Goal: Task Accomplishment & Management: Manage account settings

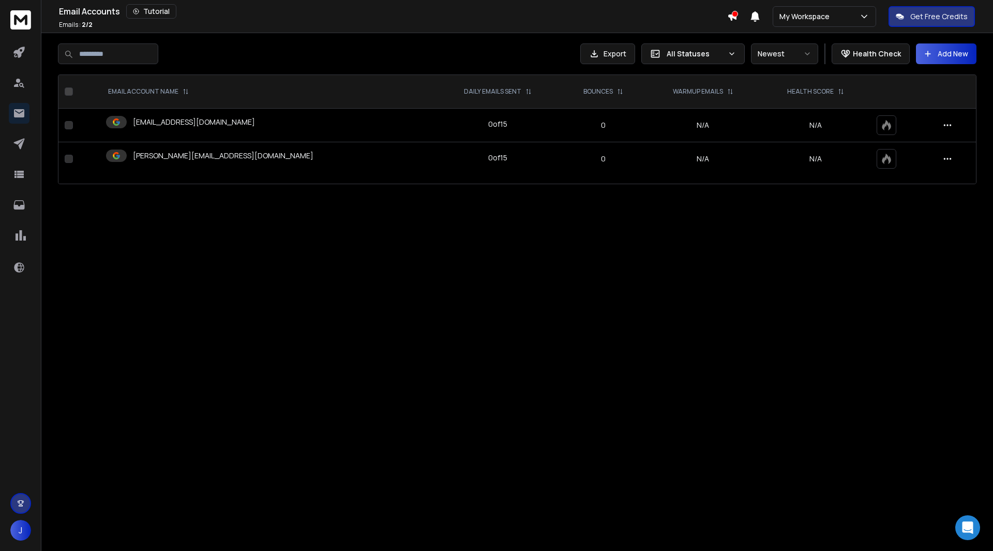
click at [945, 55] on button "Add New" at bounding box center [946, 53] width 60 height 21
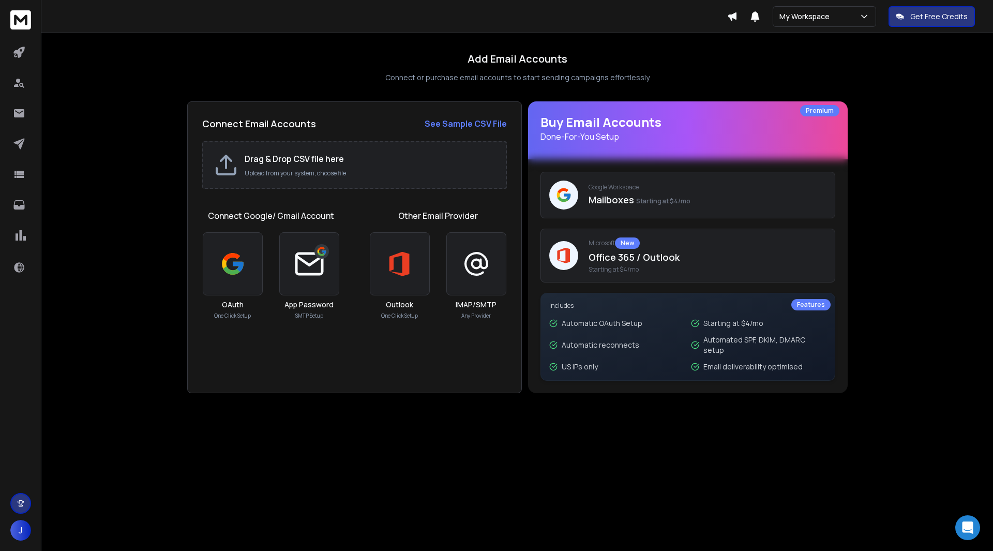
click at [240, 261] on icon at bounding box center [233, 263] width 26 height 31
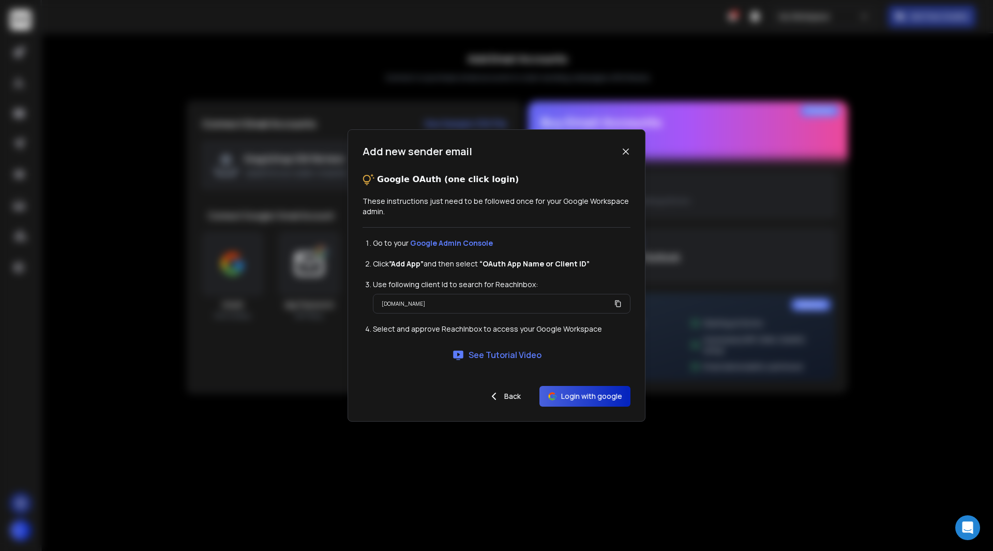
click at [589, 395] on button "Login with google" at bounding box center [584, 396] width 91 height 21
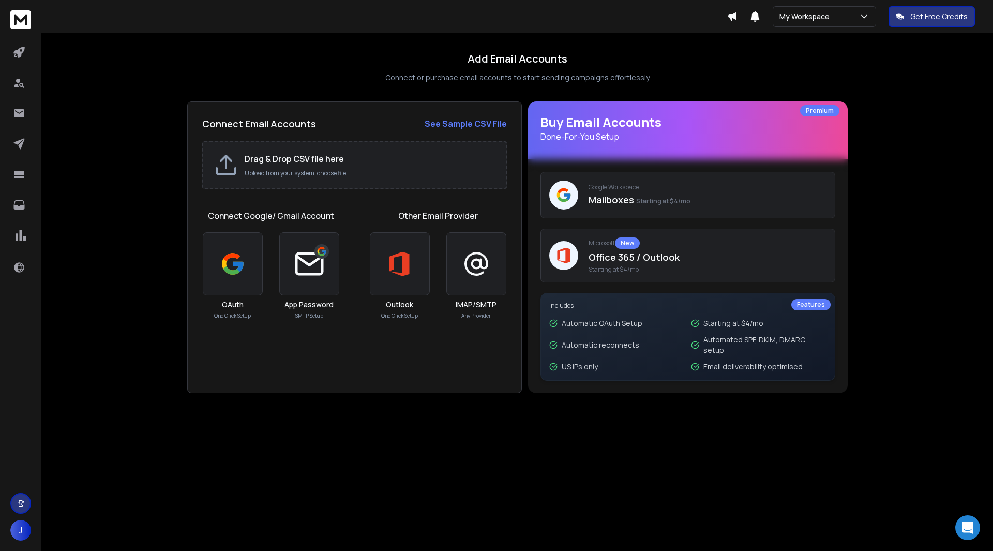
click at [236, 259] on icon at bounding box center [233, 263] width 26 height 31
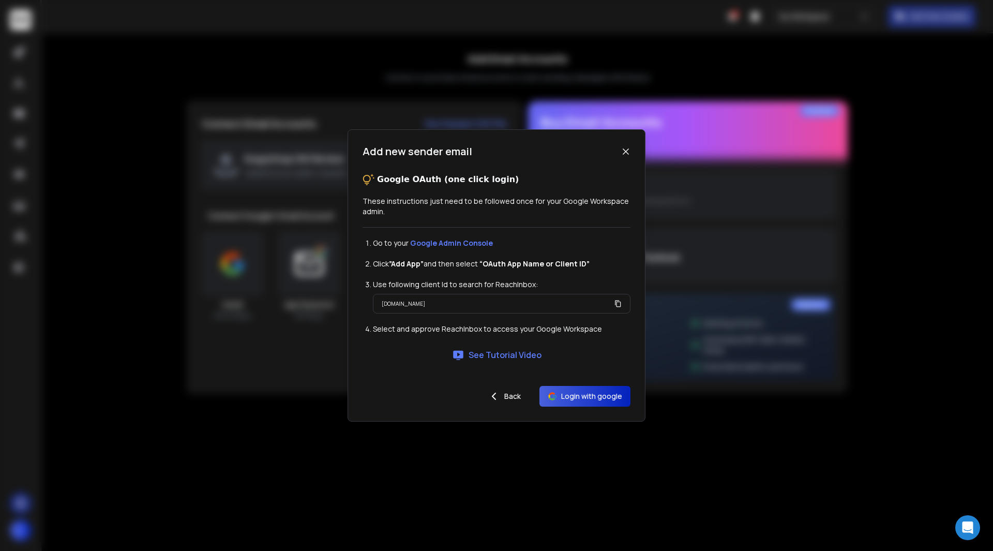
click at [588, 394] on button "Login with google" at bounding box center [584, 396] width 91 height 21
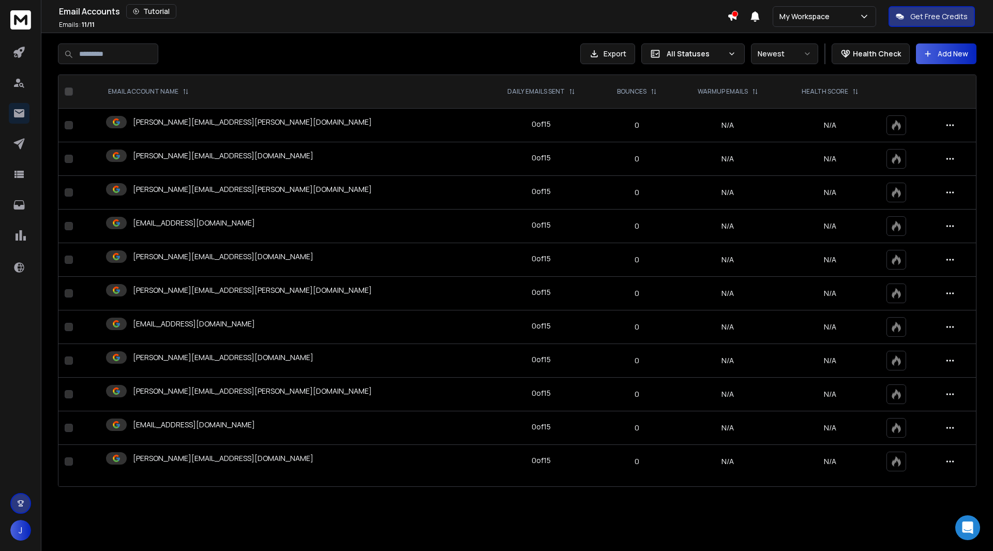
click at [123, 59] on input at bounding box center [108, 53] width 100 height 21
paste input "**********"
type input "**********"
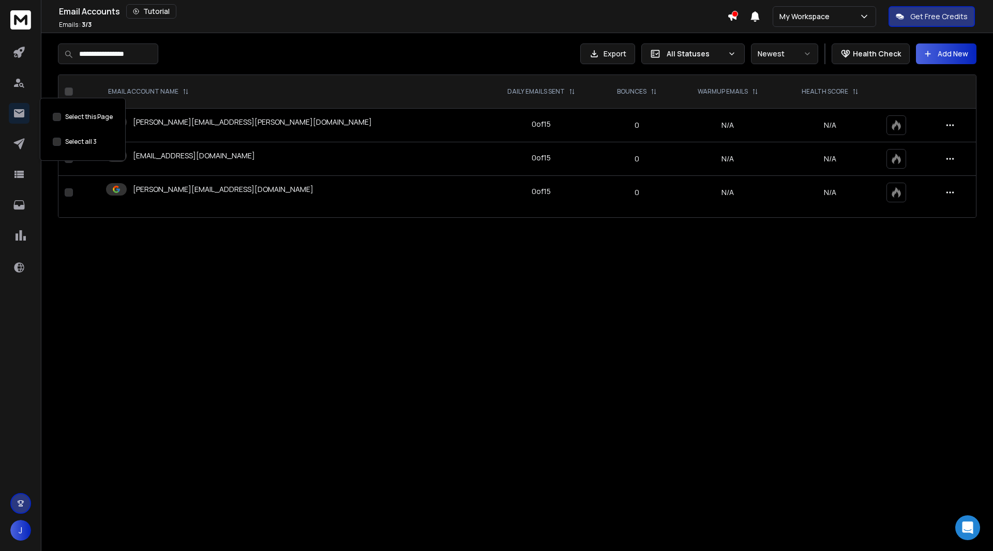
click at [67, 93] on button "Select this Page" at bounding box center [69, 91] width 8 height 8
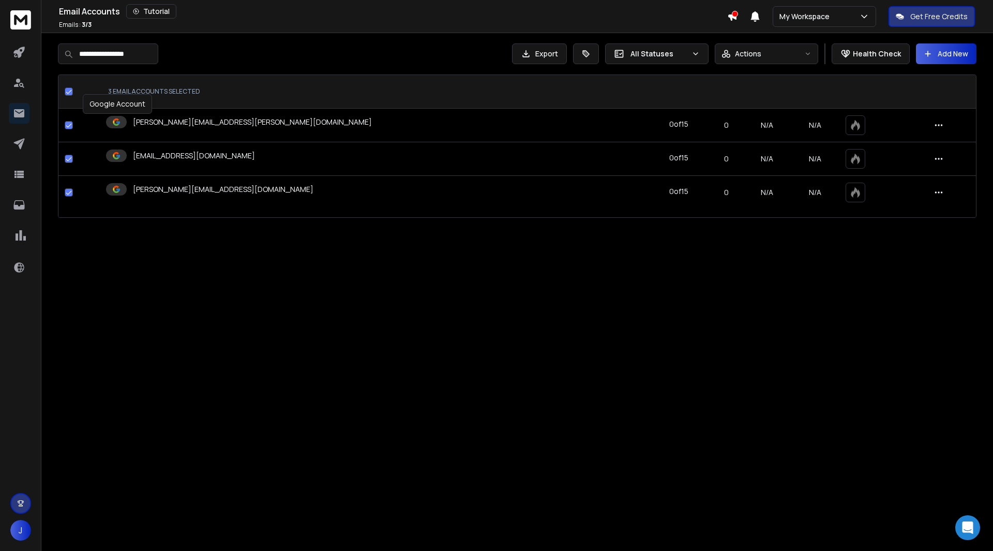
type button "on"
click at [774, 58] on div "Actions" at bounding box center [760, 54] width 79 height 10
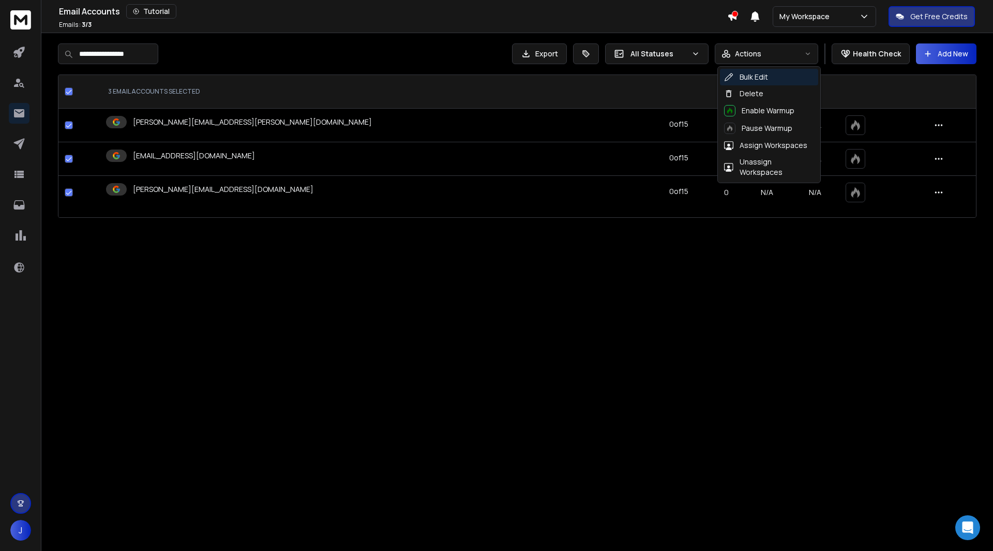
click at [752, 78] on div "Bulk Edit" at bounding box center [746, 77] width 44 height 10
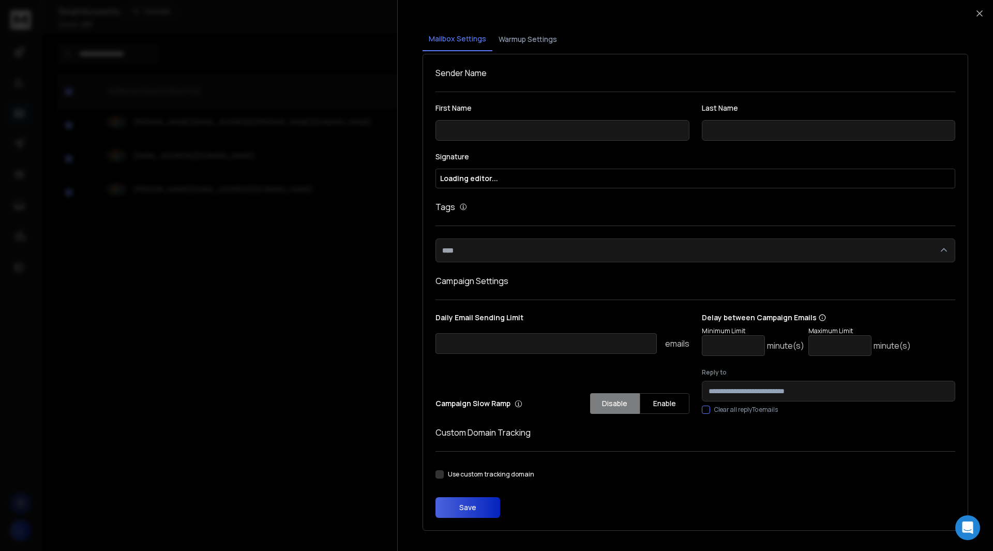
scroll to position [9, 0]
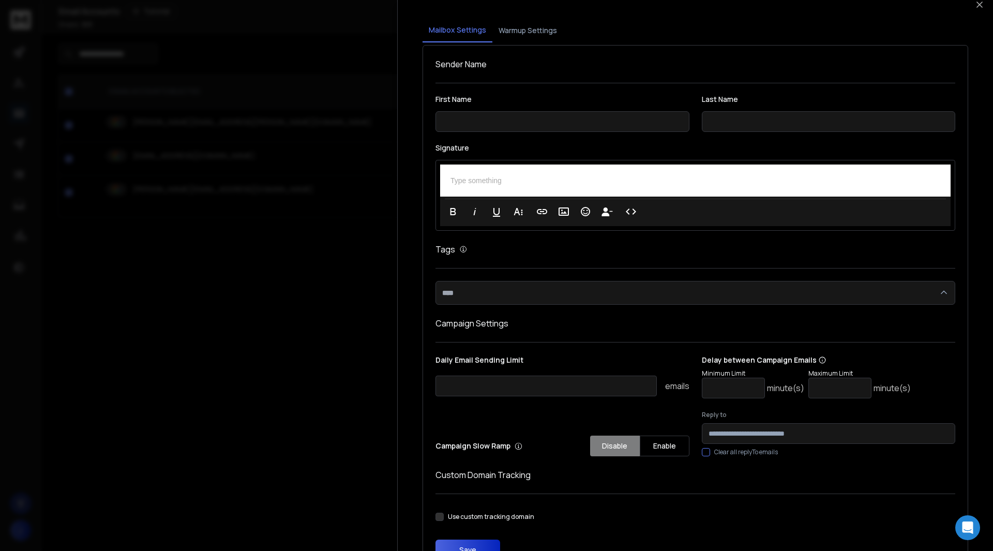
click at [438, 519] on button "Reply to" at bounding box center [439, 516] width 8 height 8
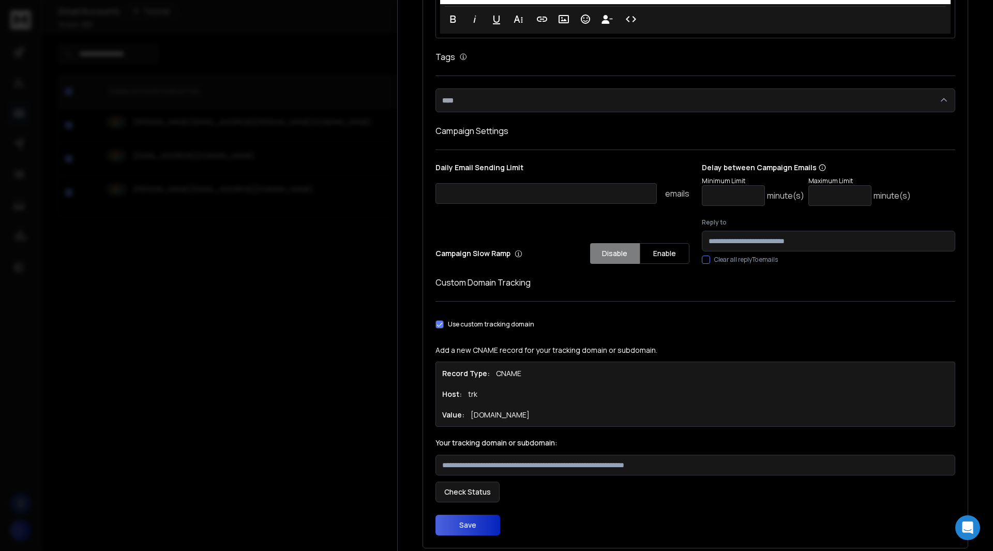
scroll to position [227, 0]
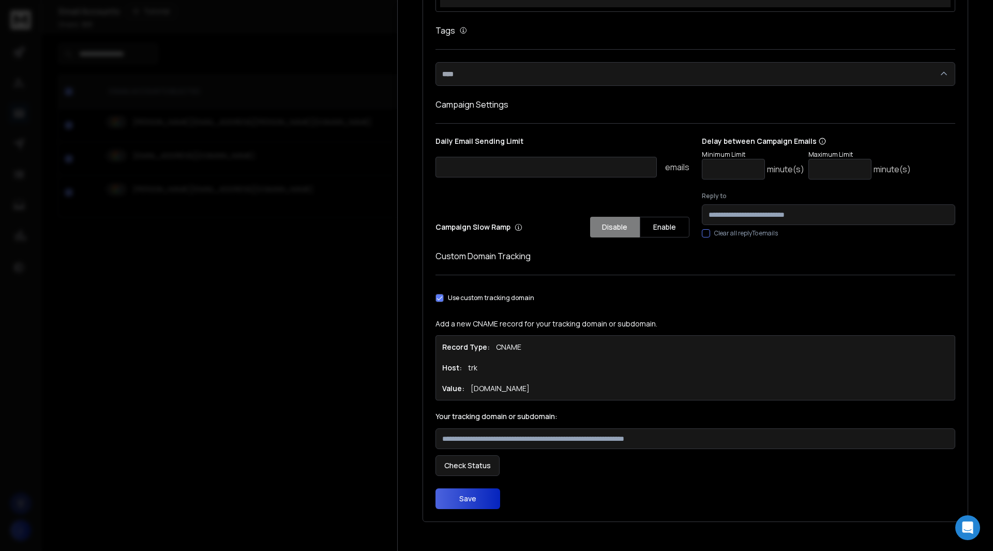
click at [486, 445] on input at bounding box center [695, 438] width 520 height 21
click at [473, 365] on p "trk" at bounding box center [472, 367] width 9 height 10
click at [470, 369] on p "trk" at bounding box center [472, 367] width 9 height 10
click at [470, 370] on p "trk" at bounding box center [472, 367] width 9 height 10
click at [484, 435] on input "***" at bounding box center [695, 438] width 520 height 21
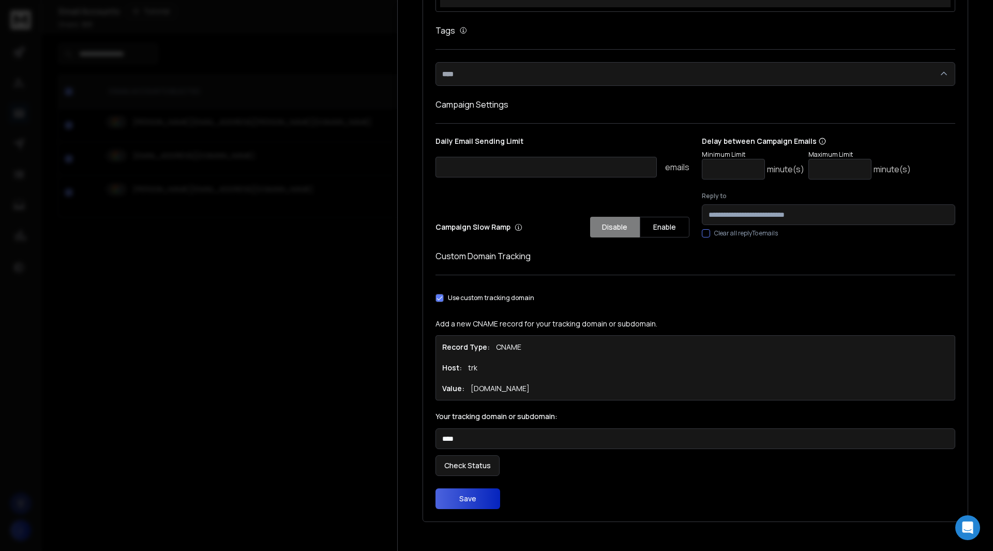
paste input "**********"
type input "**********"
click at [435, 455] on button "Check Status" at bounding box center [467, 465] width 64 height 21
click at [470, 471] on button "Check Status" at bounding box center [467, 465] width 64 height 21
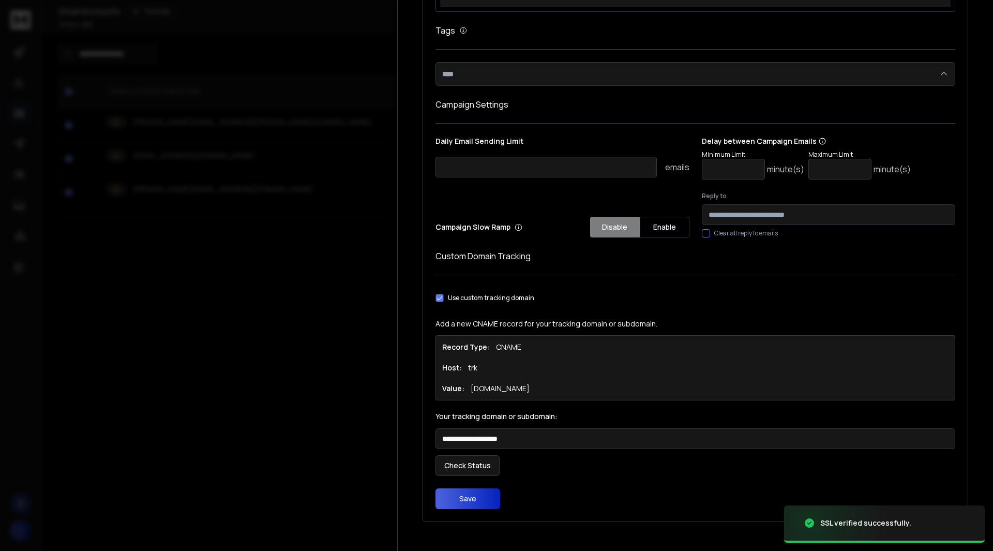
click at [458, 495] on button "Save" at bounding box center [467, 498] width 65 height 21
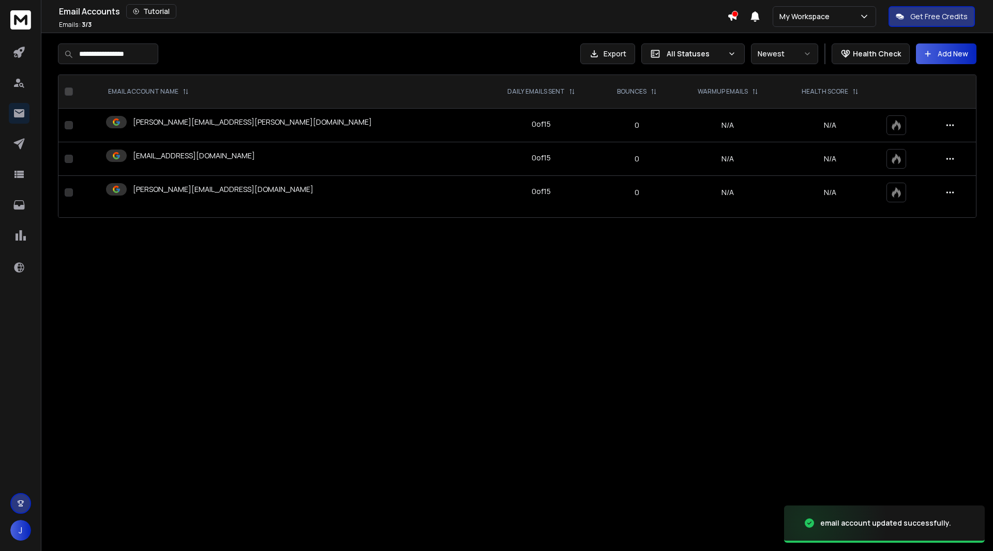
click at [151, 50] on input "**********" at bounding box center [108, 53] width 100 height 21
paste input
type input "**********"
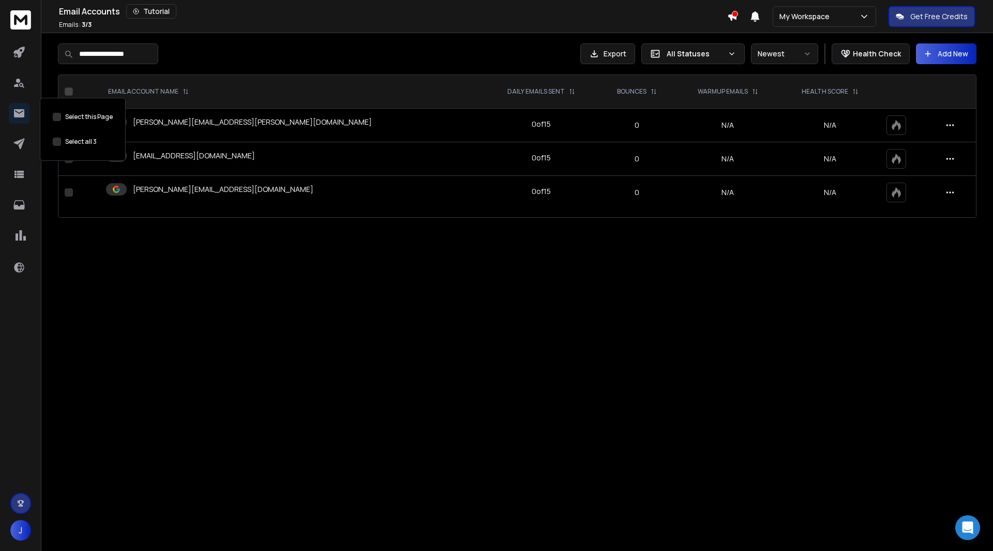
click at [70, 87] on th at bounding box center [78, 92] width 41 height 34
click at [70, 93] on button "Select this Page" at bounding box center [69, 91] width 8 height 8
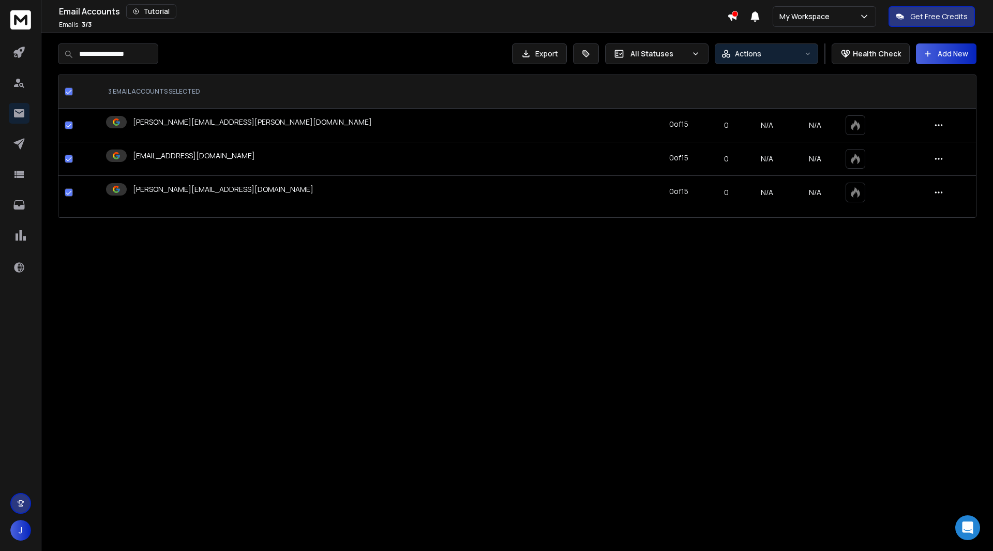
click at [761, 55] on p "Actions" at bounding box center [748, 54] width 26 height 10
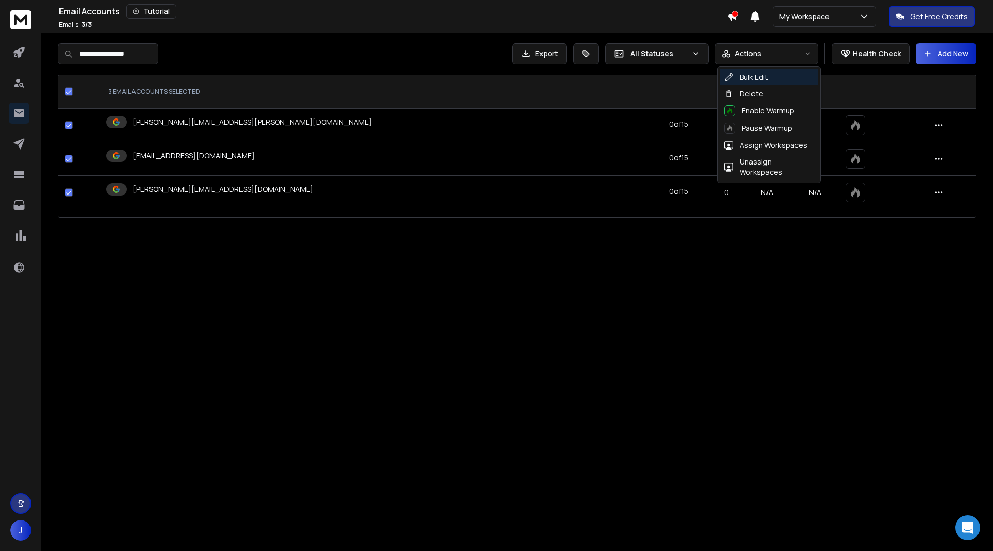
click at [741, 80] on div "Bulk Edit" at bounding box center [746, 77] width 44 height 10
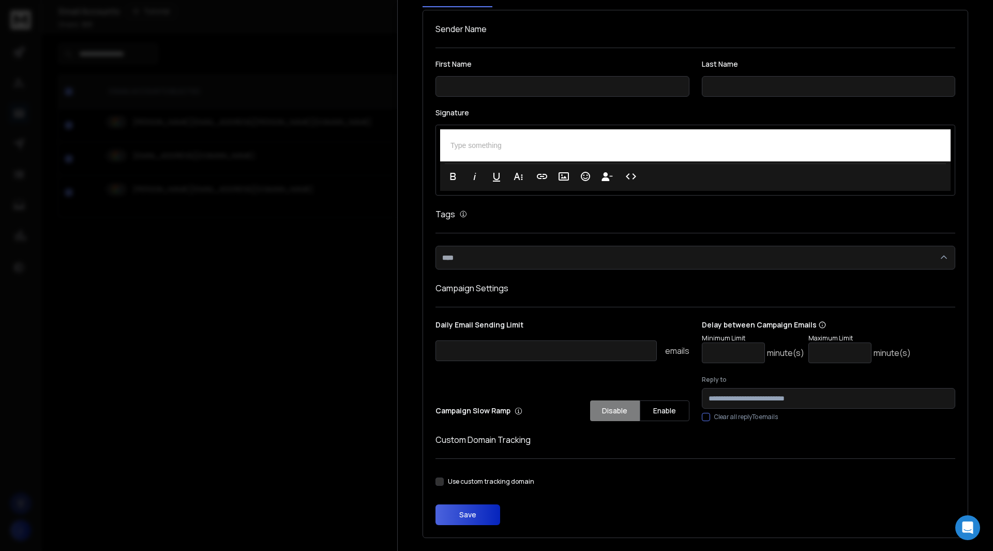
scroll to position [60, 0]
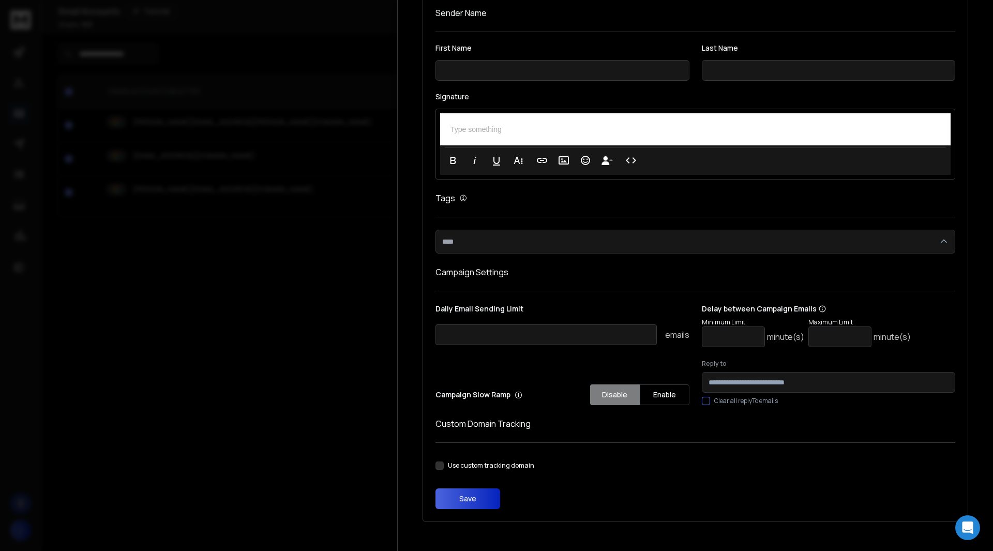
click at [438, 466] on button "Reply to" at bounding box center [439, 465] width 8 height 8
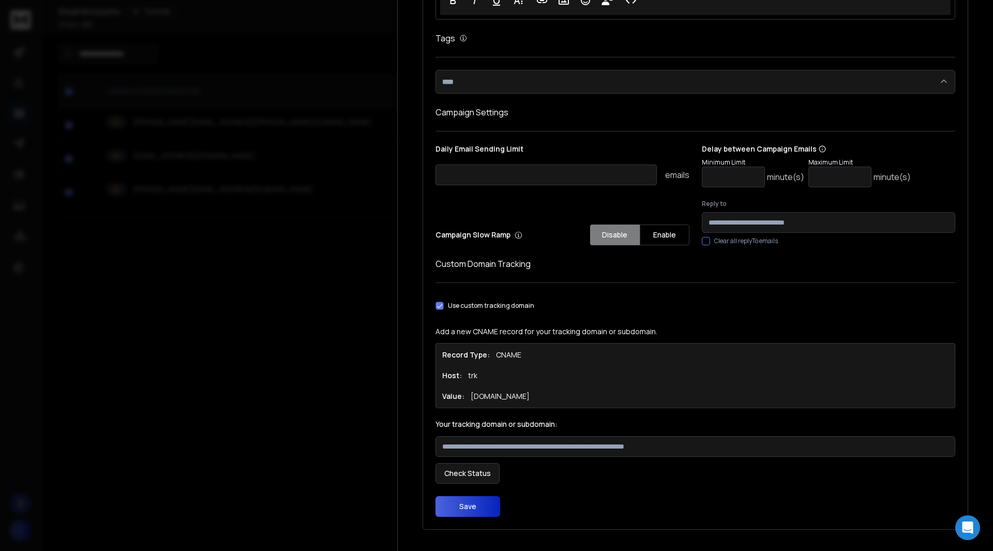
scroll to position [227, 0]
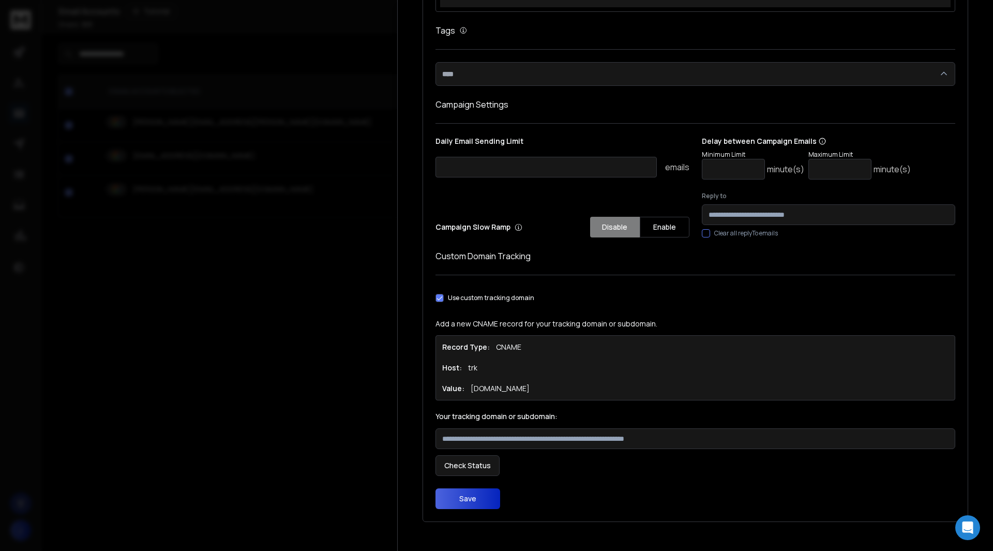
click at [471, 435] on input at bounding box center [695, 438] width 520 height 21
drag, startPoint x: 454, startPoint y: 437, endPoint x: 568, endPoint y: 431, distance: 113.4
click at [568, 431] on input "**********" at bounding box center [695, 438] width 520 height 21
paste input
type input "**********"
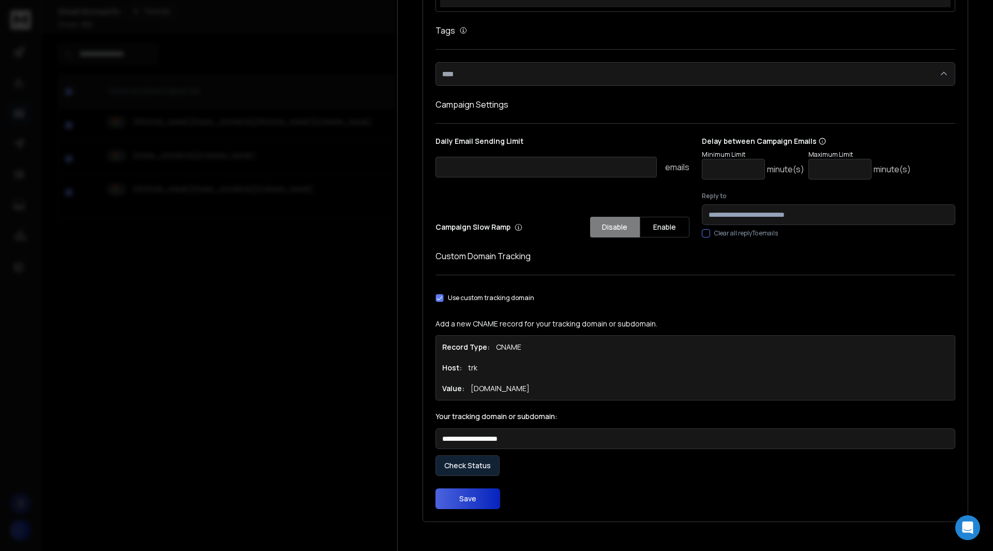
click at [449, 458] on button "Check Status" at bounding box center [467, 465] width 64 height 21
click at [451, 457] on button "Check Status" at bounding box center [467, 465] width 64 height 21
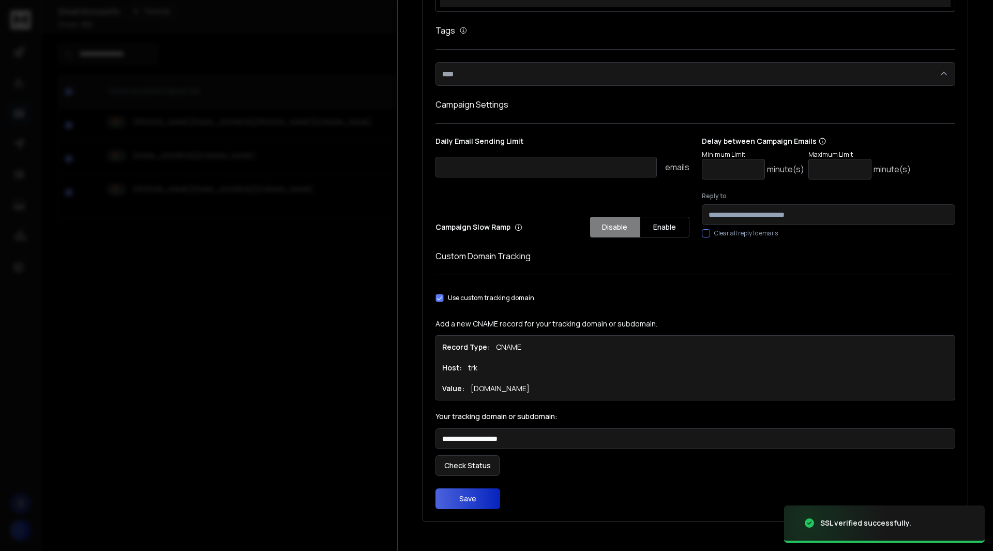
click at [456, 496] on button "Save" at bounding box center [467, 498] width 65 height 21
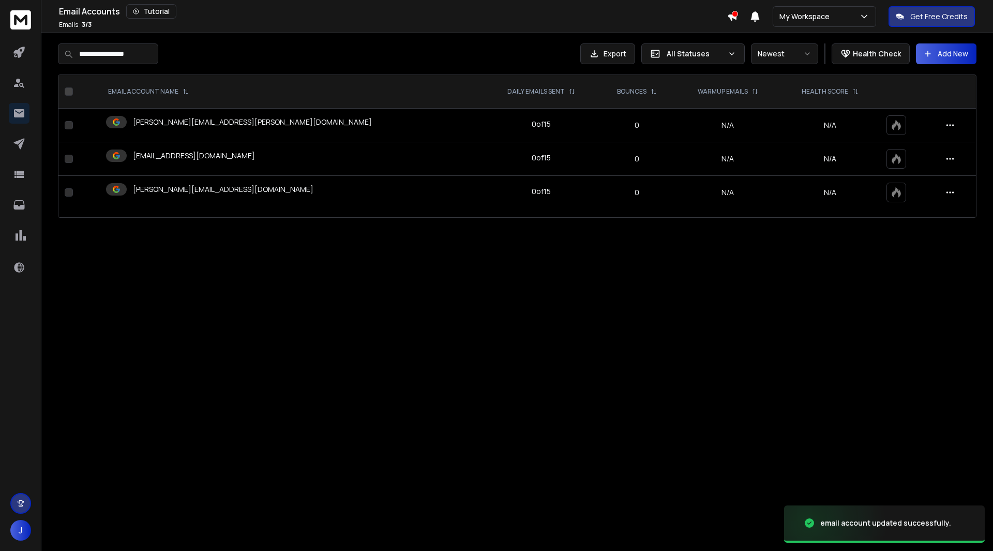
click at [157, 57] on input "**********" at bounding box center [108, 53] width 100 height 21
paste input "*"
type input "**********"
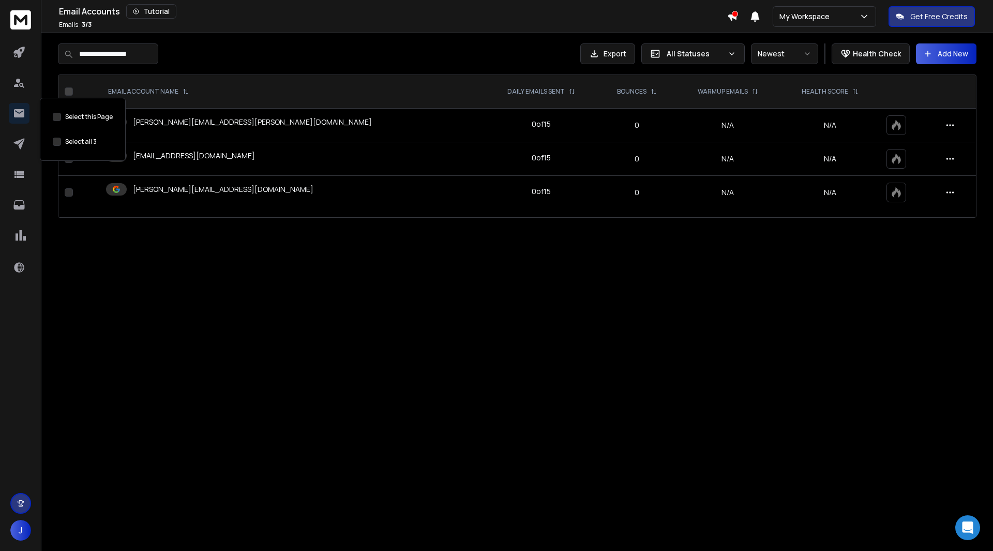
click at [70, 92] on button "Select this Page" at bounding box center [69, 91] width 8 height 8
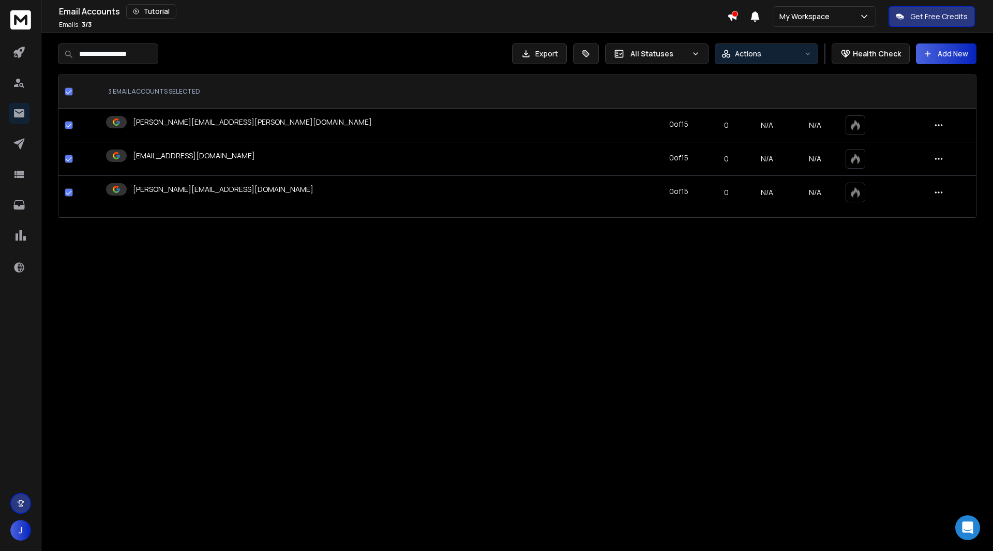
click at [756, 51] on p "Actions" at bounding box center [748, 54] width 26 height 10
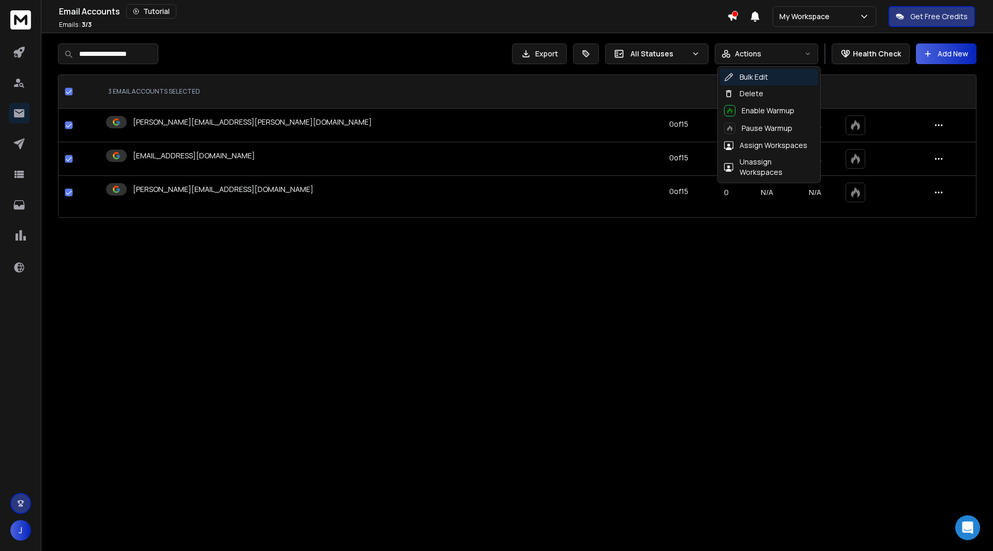
click at [749, 80] on div "Bulk Edit" at bounding box center [746, 77] width 44 height 10
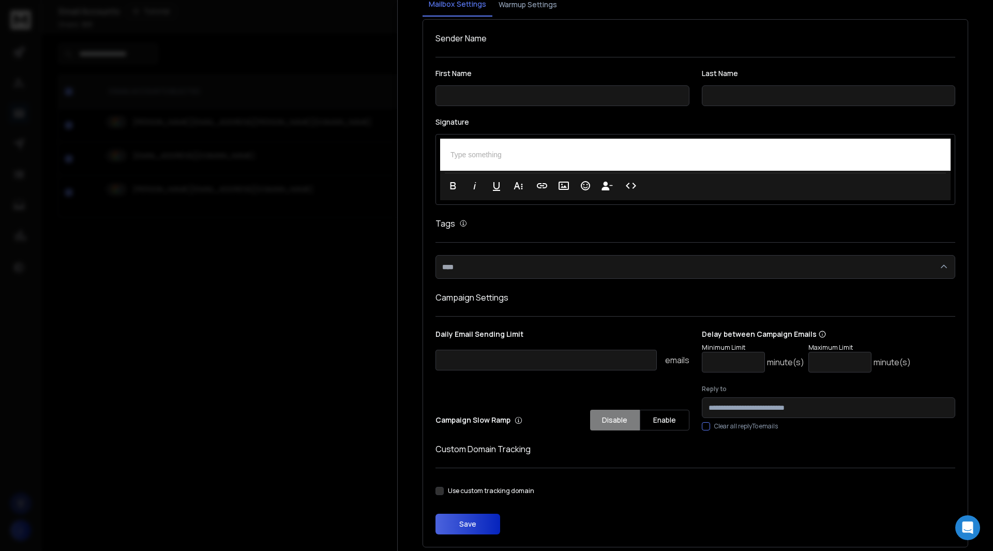
scroll to position [60, 0]
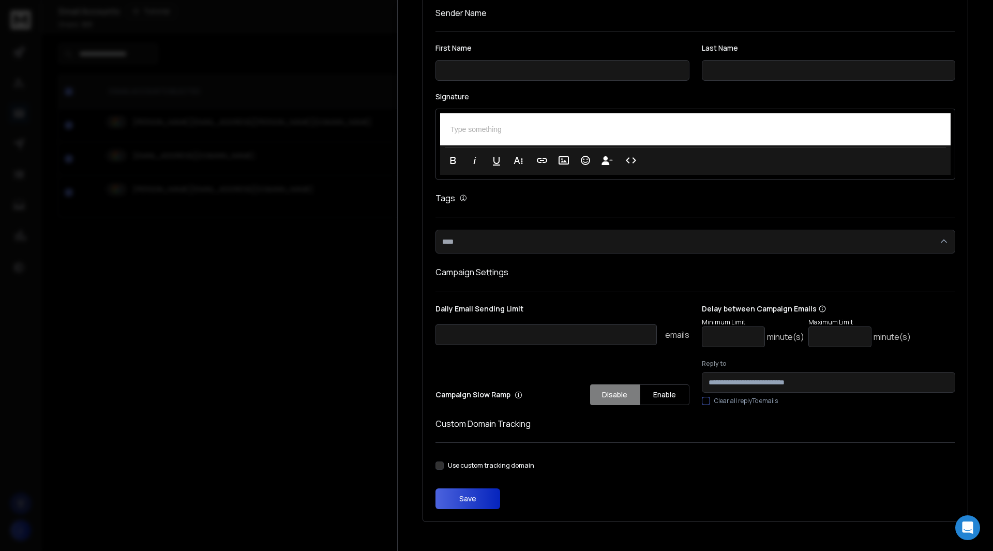
click at [441, 466] on button "Reply to" at bounding box center [439, 465] width 8 height 8
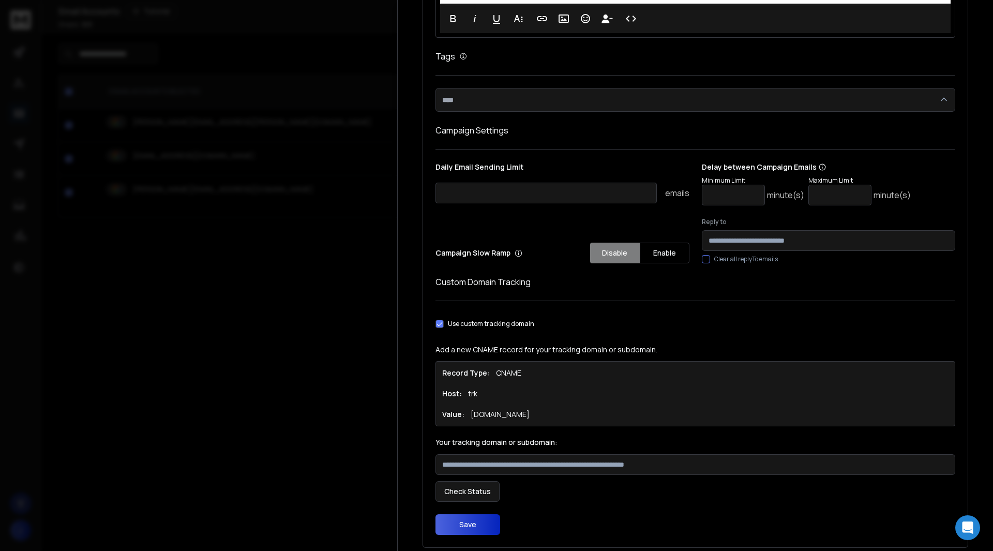
scroll to position [227, 0]
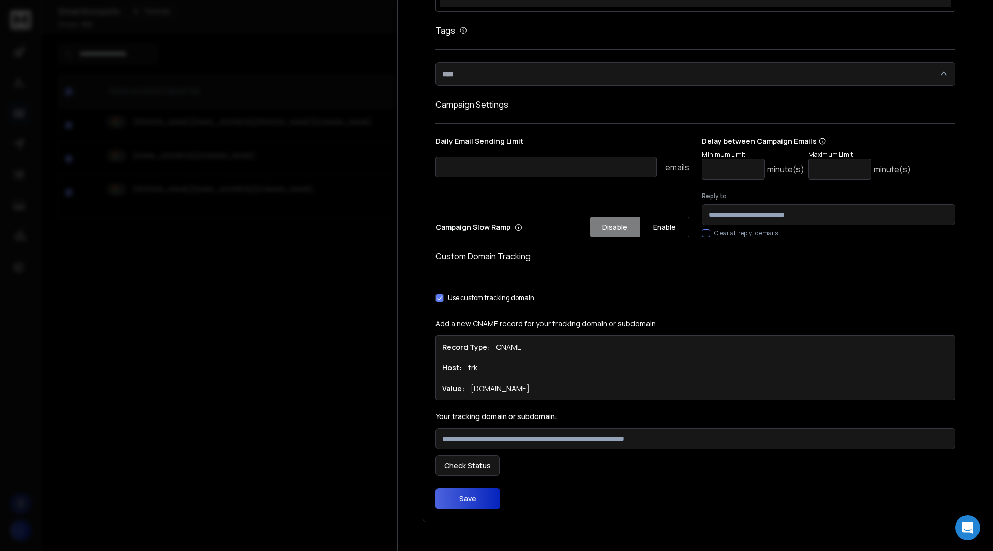
drag, startPoint x: 485, startPoint y: 438, endPoint x: 489, endPoint y: 443, distance: 6.0
click at [485, 438] on input at bounding box center [695, 438] width 520 height 21
drag, startPoint x: 453, startPoint y: 438, endPoint x: 538, endPoint y: 462, distance: 87.6
click at [574, 430] on input "**********" at bounding box center [695, 438] width 520 height 21
paste input "*"
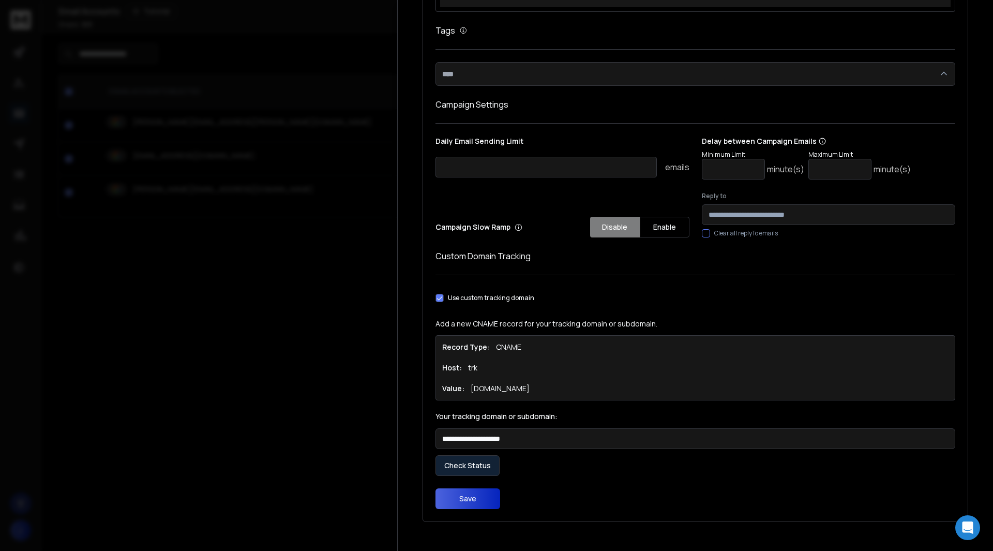
type input "**********"
drag, startPoint x: 477, startPoint y: 469, endPoint x: 476, endPoint y: 481, distance: 11.9
click at [476, 468] on button "Check Status" at bounding box center [467, 465] width 64 height 21
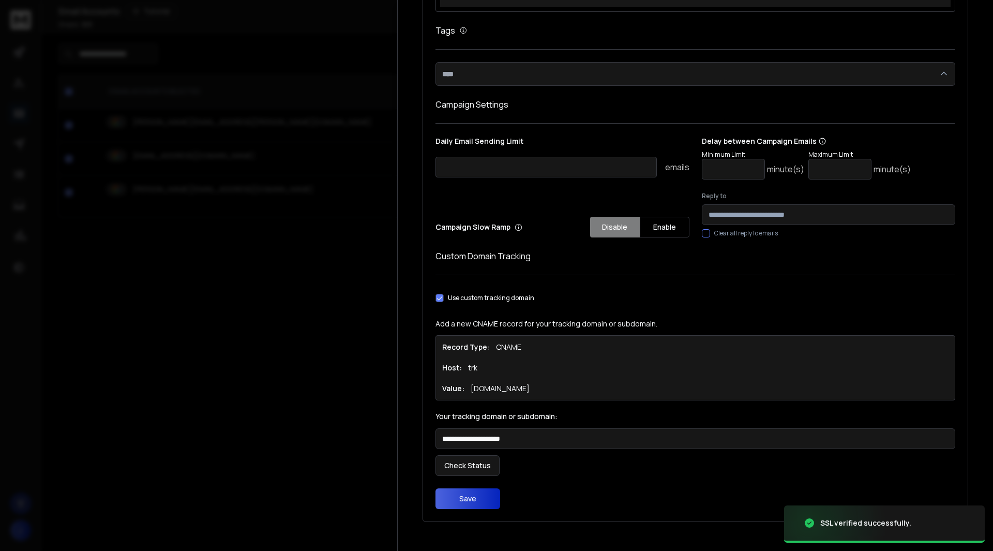
click at [465, 498] on button "Save" at bounding box center [467, 498] width 65 height 21
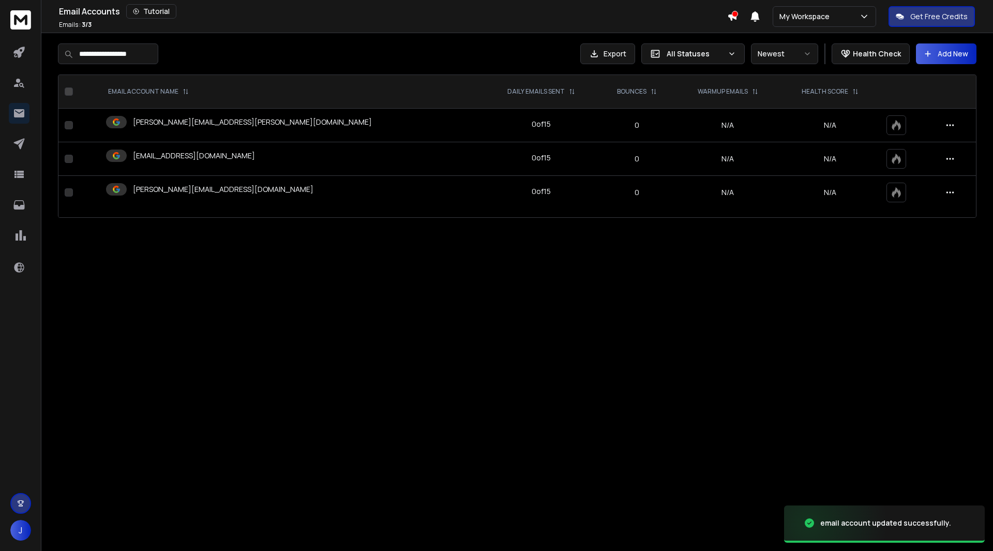
click at [148, 50] on input "**********" at bounding box center [108, 53] width 100 height 21
paste input "*"
type input "**********"
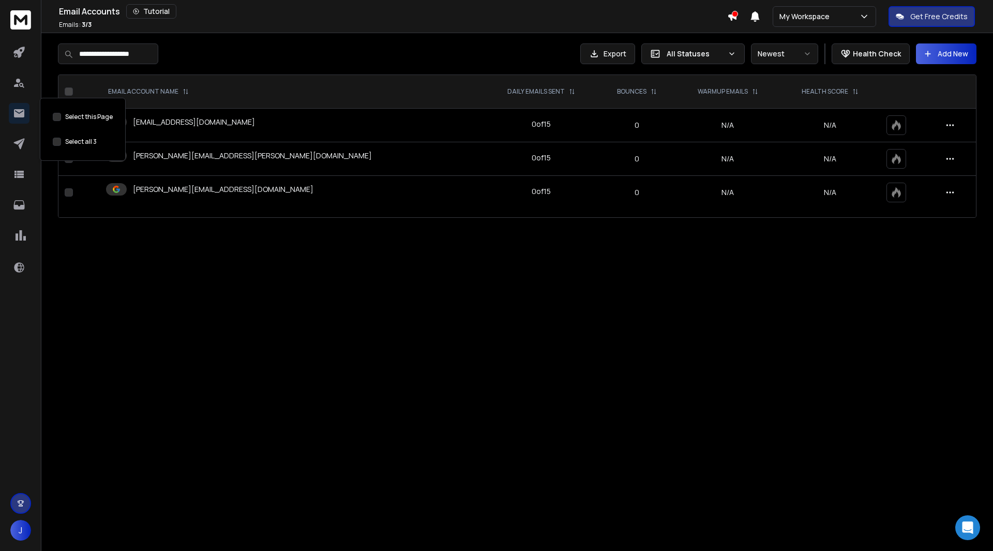
click at [66, 89] on button "Select this Page" at bounding box center [69, 91] width 8 height 8
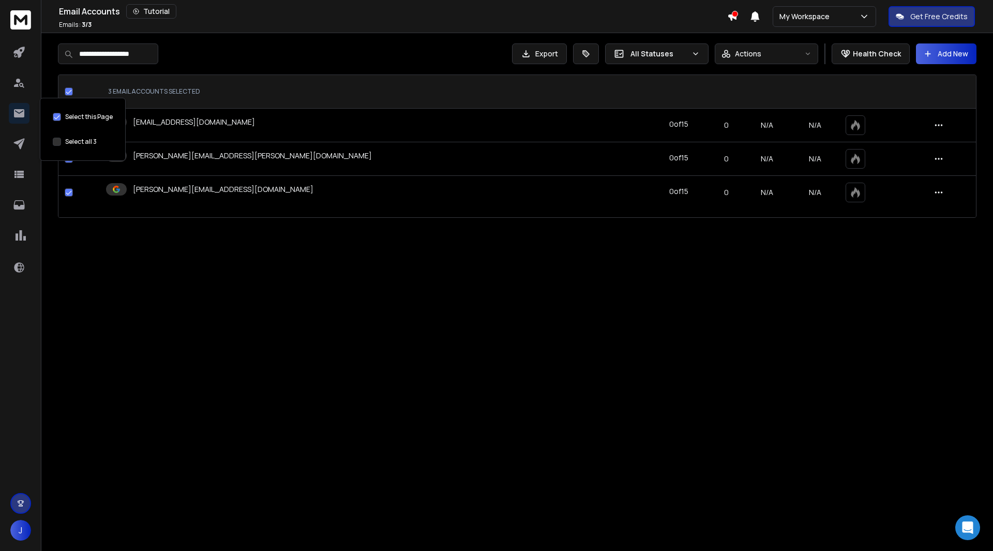
type button "on"
click at [770, 42] on div "**********" at bounding box center [516, 130] width 951 height 195
click at [766, 60] on button "Actions" at bounding box center [765, 53] width 103 height 21
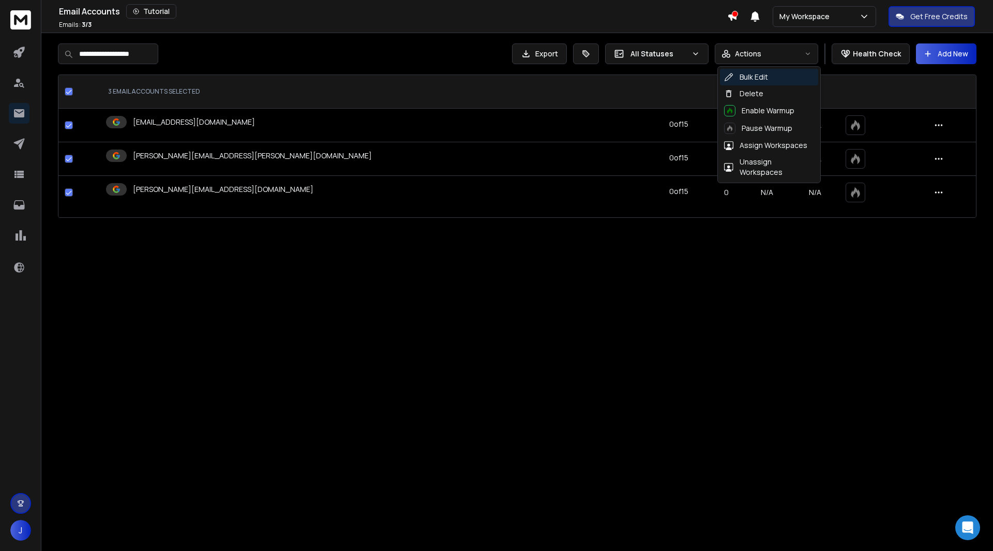
click at [748, 74] on div "Bulk Edit" at bounding box center [746, 77] width 44 height 10
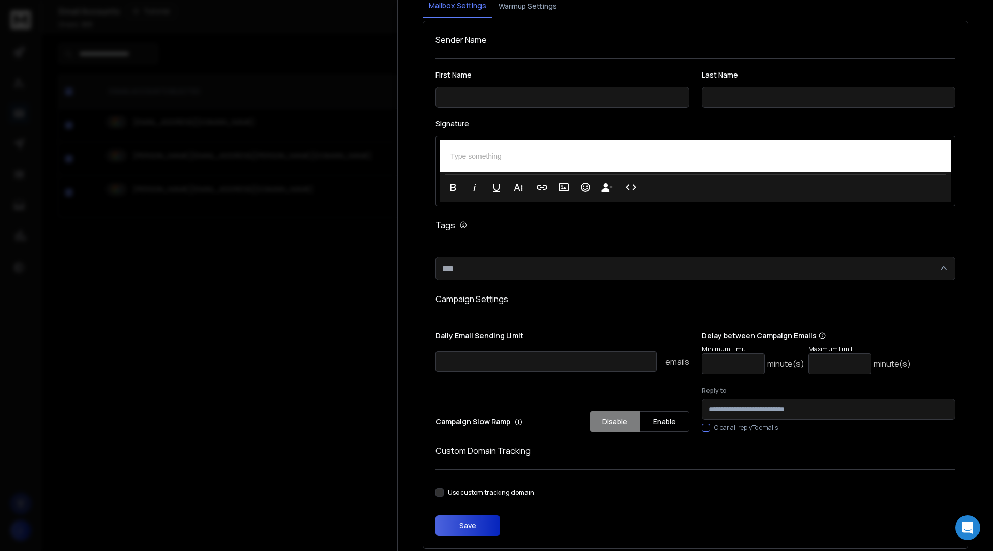
scroll to position [60, 0]
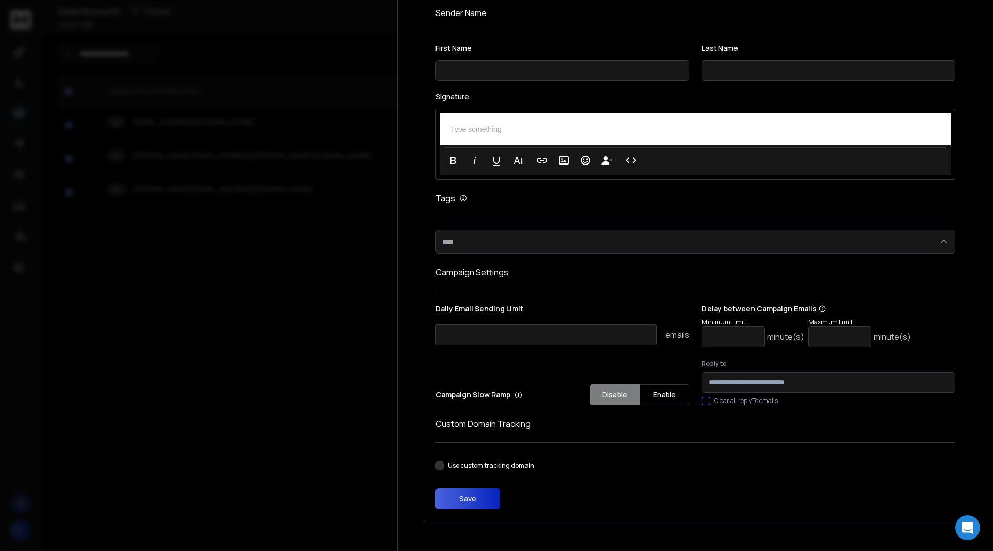
click at [442, 465] on button "Reply to" at bounding box center [439, 465] width 8 height 8
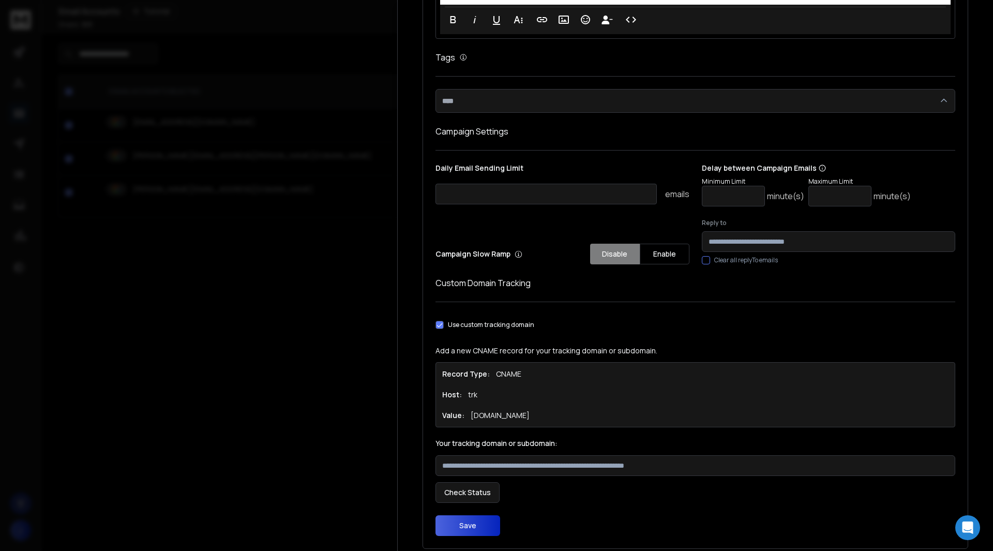
scroll to position [227, 0]
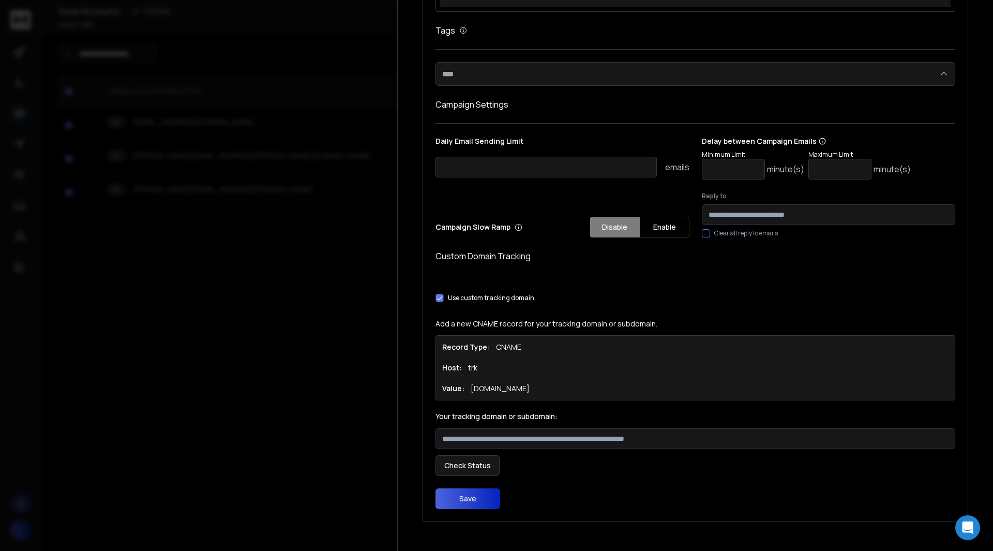
click at [456, 456] on button "Check Status" at bounding box center [467, 465] width 64 height 21
click at [467, 432] on input at bounding box center [695, 438] width 520 height 21
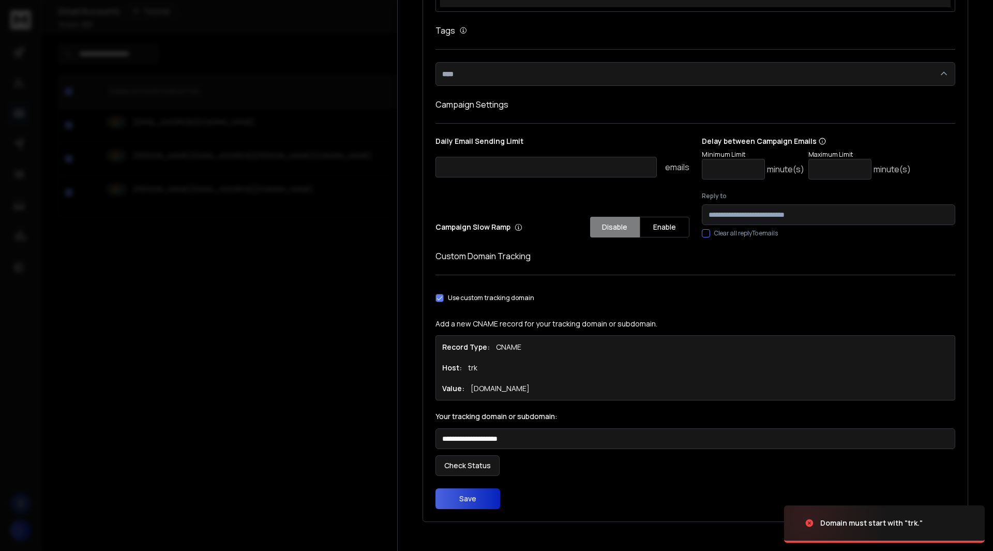
drag, startPoint x: 453, startPoint y: 438, endPoint x: 550, endPoint y: 440, distance: 96.2
click at [550, 440] on input "**********" at bounding box center [695, 438] width 520 height 21
paste input "**"
type input "**********"
click at [452, 463] on button "Check Status" at bounding box center [467, 465] width 64 height 21
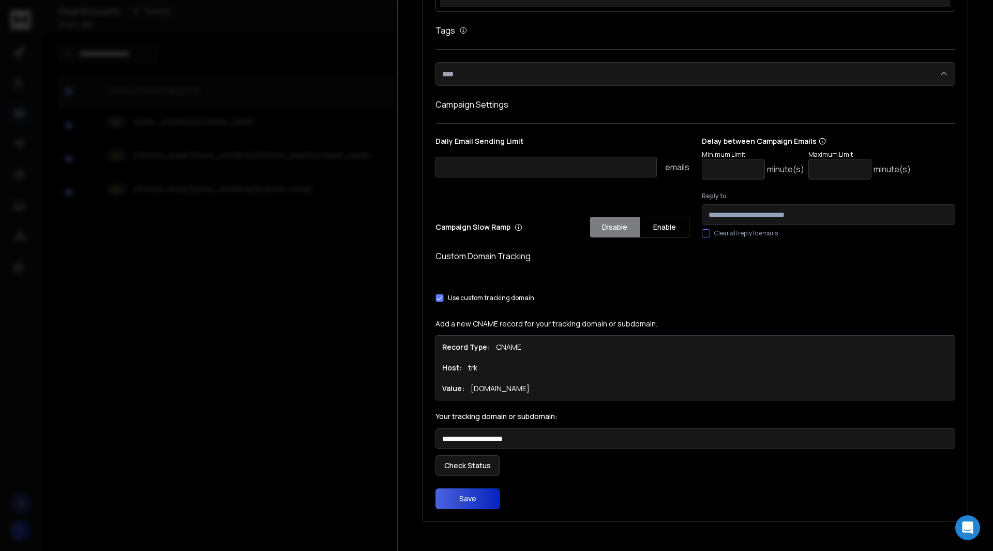
click at [463, 500] on button "Save" at bounding box center [467, 498] width 65 height 21
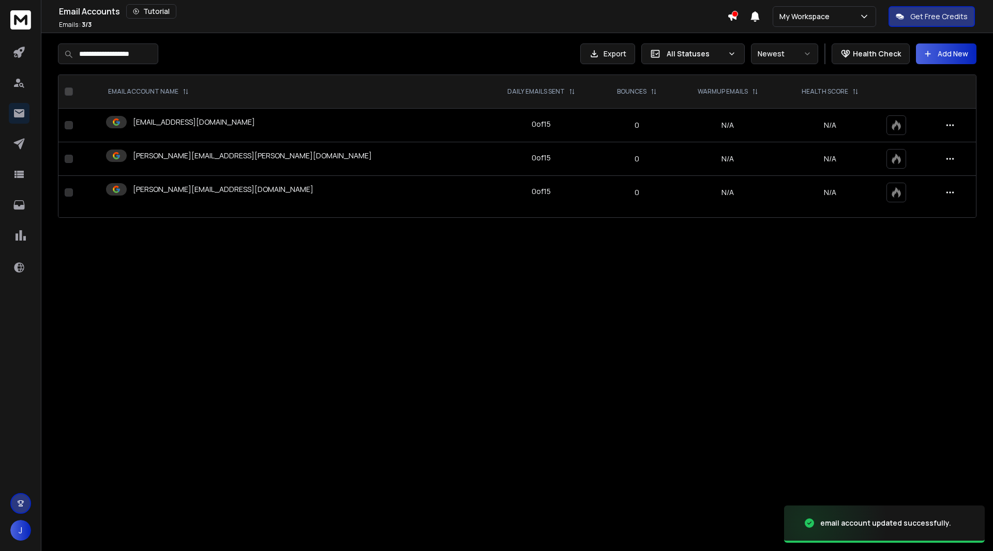
click at [138, 47] on input "**********" at bounding box center [108, 53] width 100 height 21
click at [137, 48] on input "**********" at bounding box center [108, 53] width 100 height 21
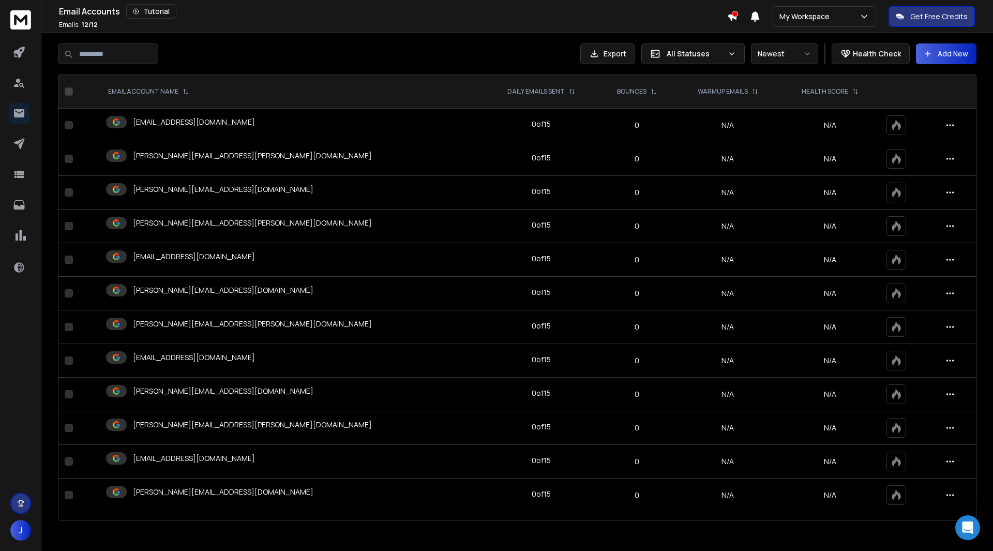
click at [708, 53] on p "All Statuses" at bounding box center [694, 54] width 57 height 10
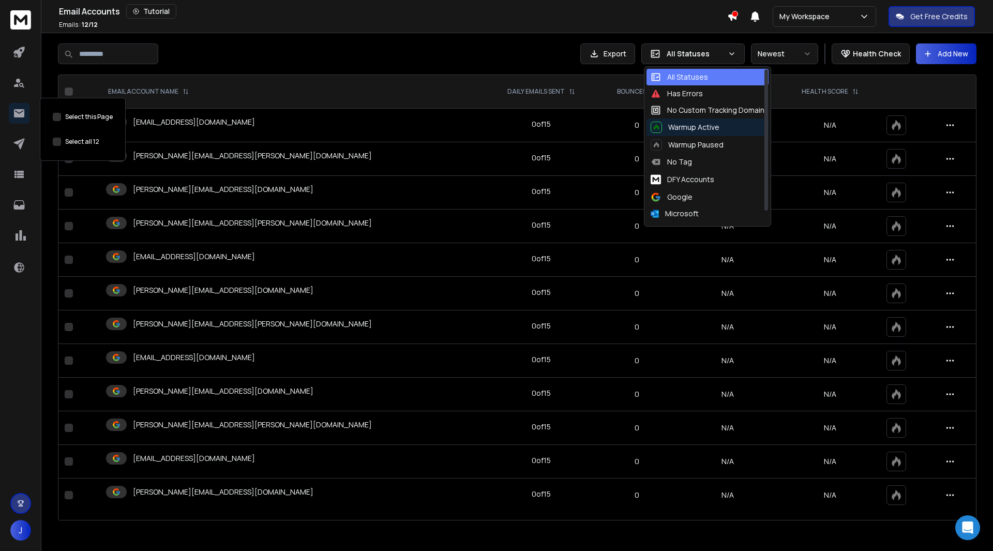
click at [72, 92] on button "Select this Page" at bounding box center [69, 91] width 8 height 8
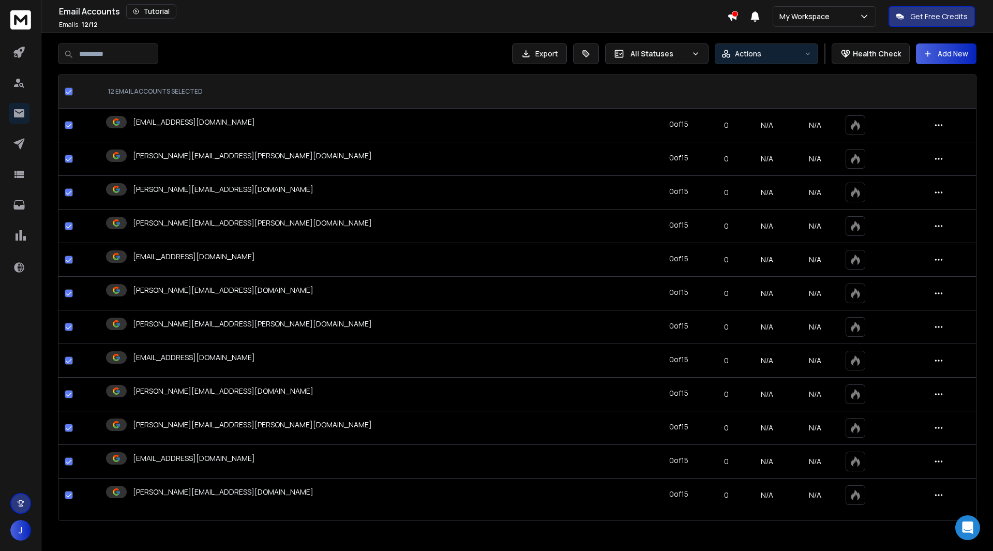
click at [752, 51] on p "Actions" at bounding box center [748, 54] width 26 height 10
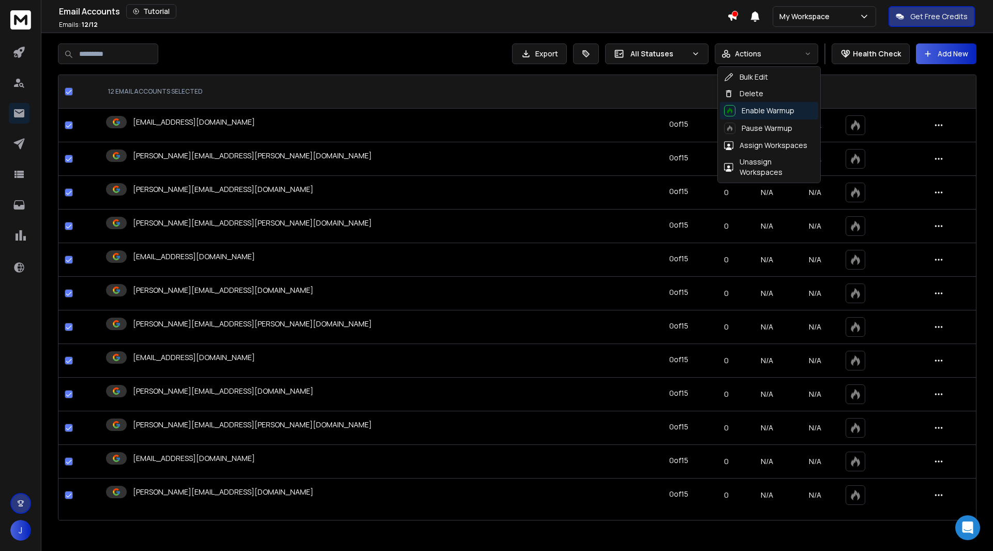
click at [755, 109] on div "Enable Warmup" at bounding box center [759, 110] width 70 height 11
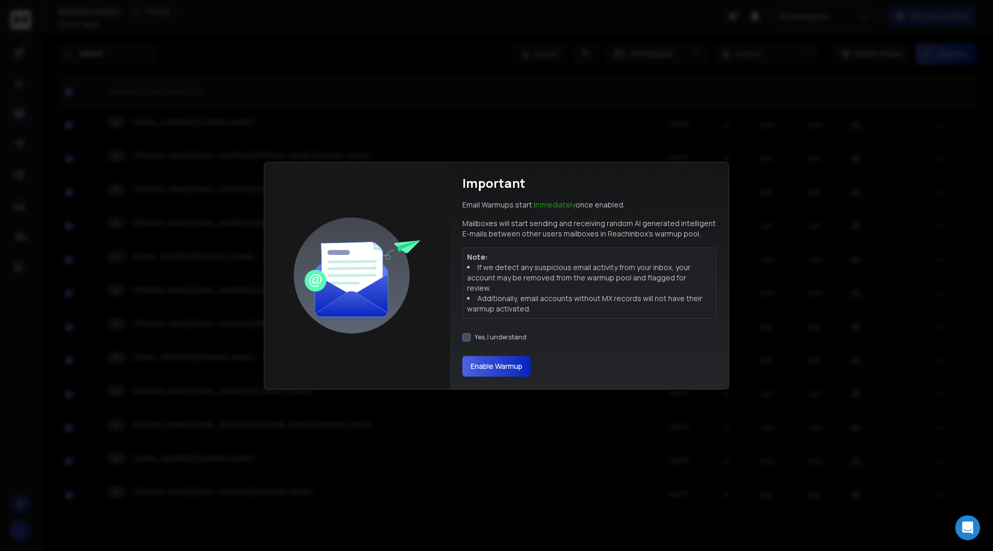
click at [469, 337] on div "Yes, I understand" at bounding box center [494, 337] width 64 height 21
click at [467, 334] on button "Yes, I understand" at bounding box center [466, 337] width 8 height 8
click at [488, 364] on button "Enable Warmup" at bounding box center [496, 366] width 68 height 21
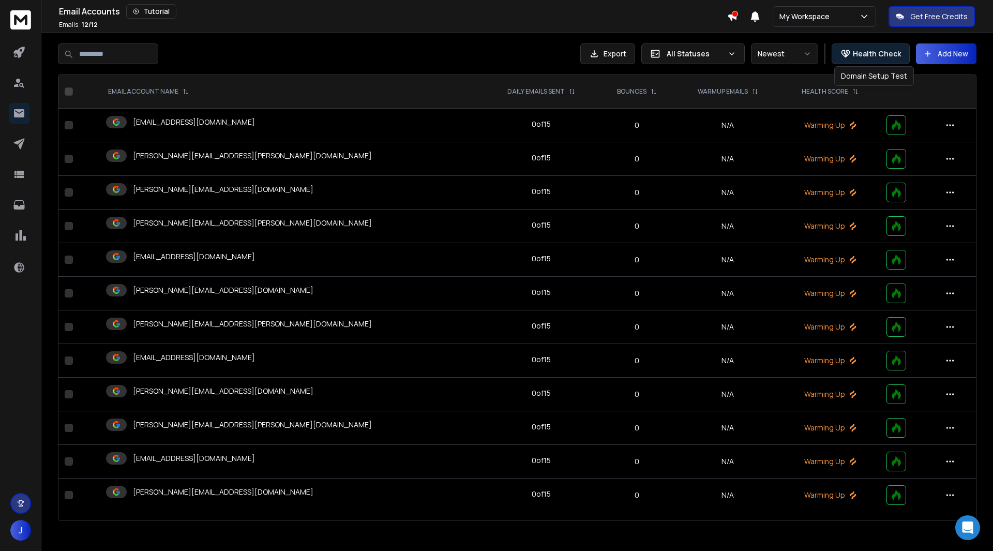
click at [849, 52] on icon at bounding box center [845, 54] width 9 height 8
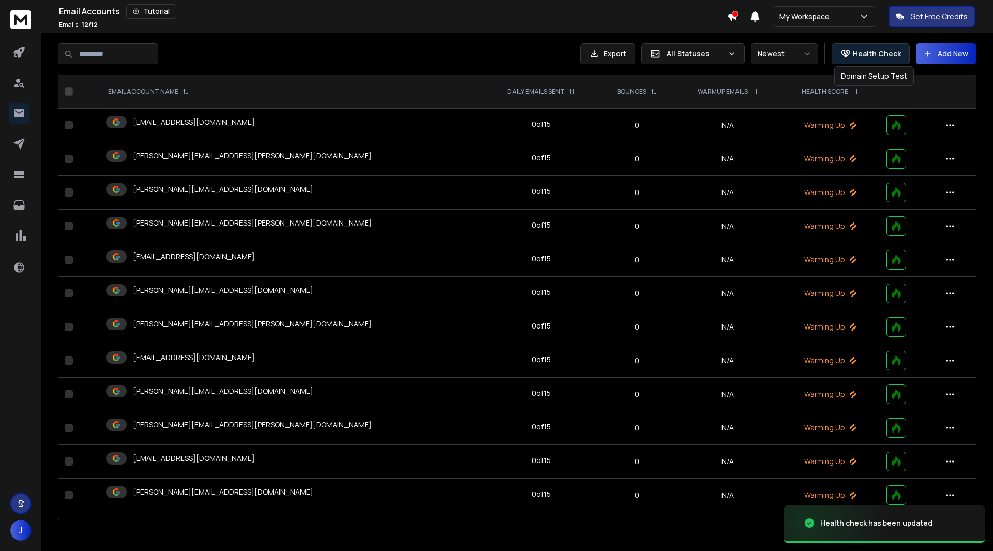
click at [848, 55] on icon at bounding box center [845, 54] width 9 height 8
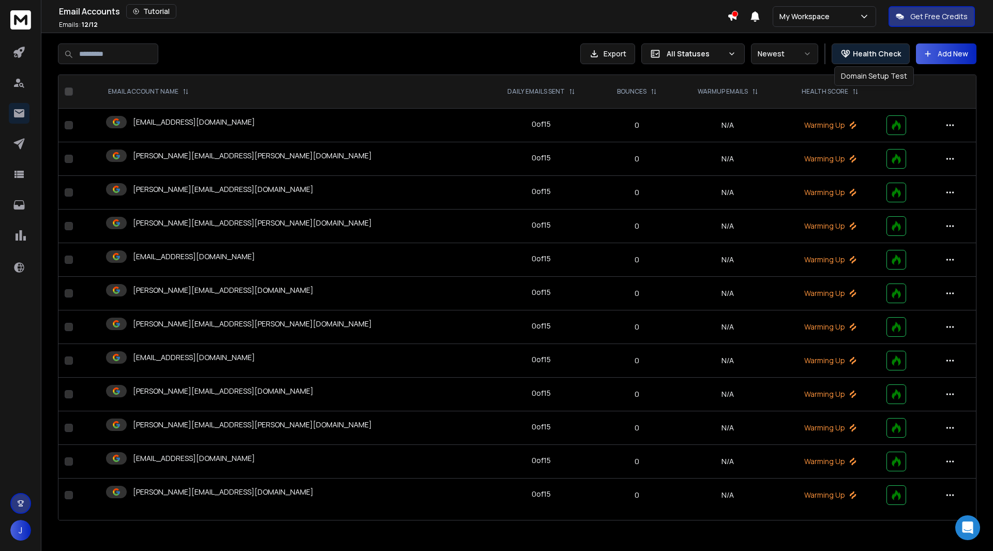
drag, startPoint x: 854, startPoint y: 53, endPoint x: 854, endPoint y: 68, distance: 15.0
click at [855, 54] on div "Health Check" at bounding box center [870, 54] width 60 height 10
click at [860, 51] on p "Health Check" at bounding box center [876, 54] width 48 height 10
click at [858, 52] on p "Health Check" at bounding box center [876, 54] width 48 height 10
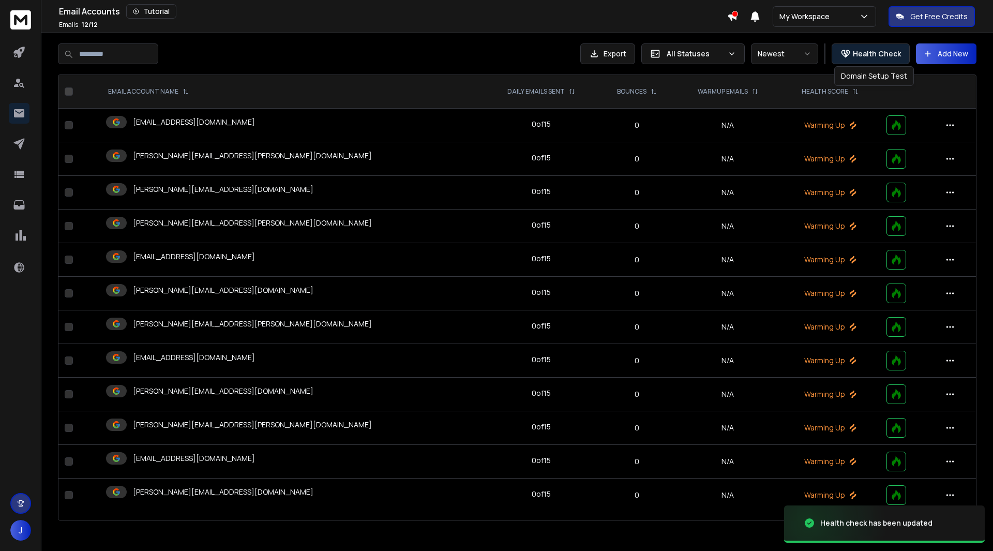
click at [860, 52] on p "Health Check" at bounding box center [876, 54] width 48 height 10
click at [890, 56] on p "Health Check" at bounding box center [876, 54] width 48 height 10
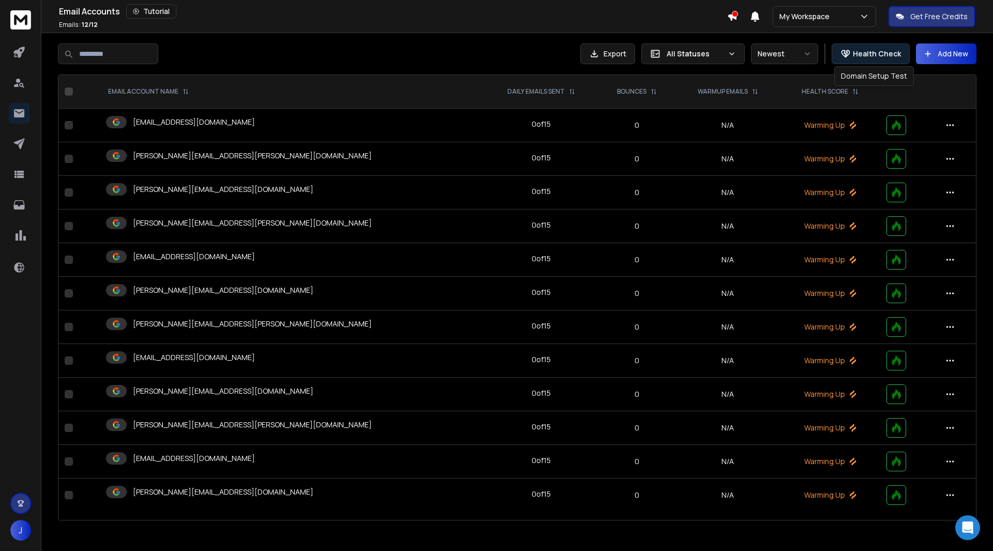
click at [859, 42] on div "Export All Statuses Newest Health Check Add New EMAIL ACCOUNT NAME DAILY EMAILS…" at bounding box center [516, 281] width 951 height 497
click at [858, 64] on body "ReferralStack Unlock AI-powered affiliate growth Lifetime Deals available! Clai…" at bounding box center [496, 275] width 993 height 551
drag, startPoint x: 695, startPoint y: 66, endPoint x: 698, endPoint y: 74, distance: 8.7
click at [695, 65] on div "Export All Statuses Newest Health Check Add New EMAIL ACCOUNT NAME DAILY EMAILS…" at bounding box center [517, 281] width 918 height 477
click at [702, 51] on p "All Statuses" at bounding box center [694, 54] width 57 height 10
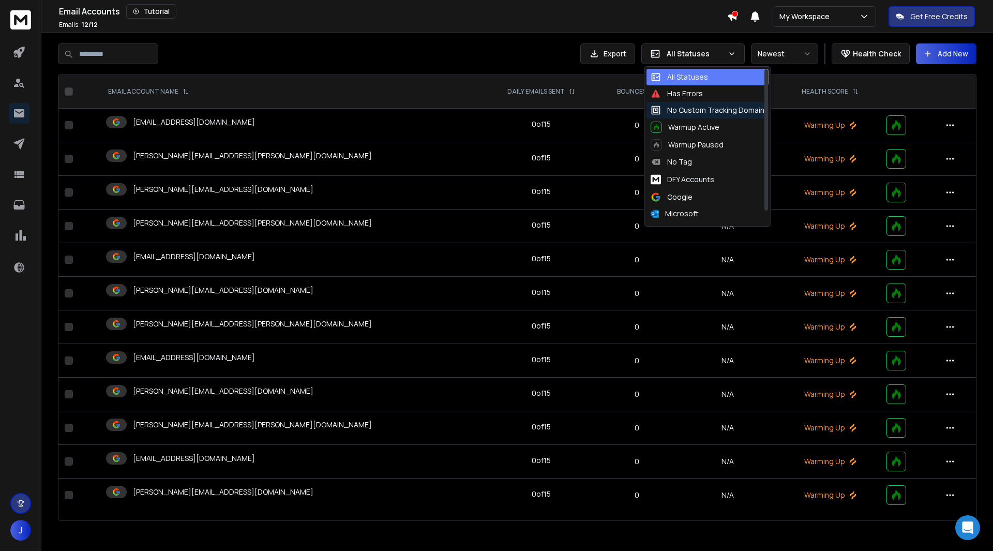
click at [693, 109] on div "No Custom Tracking Domain" at bounding box center [707, 110] width 114 height 10
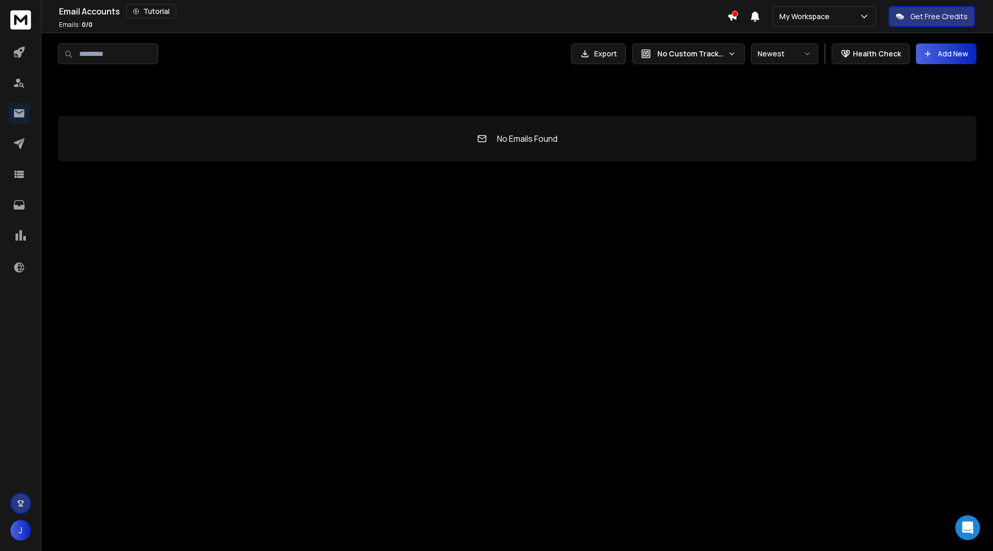
click at [706, 55] on p "No Custom Tracking Domain" at bounding box center [690, 54] width 66 height 10
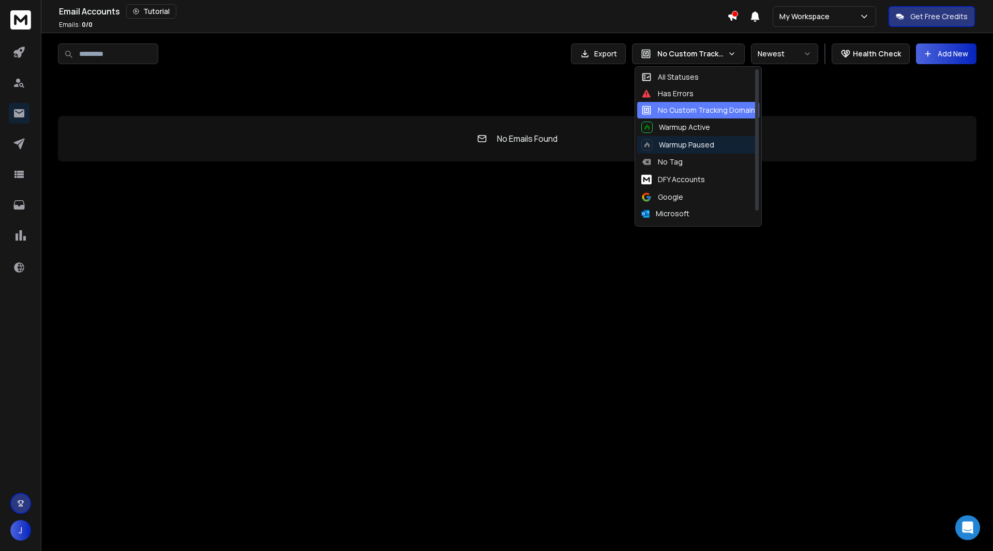
click at [683, 143] on div "Warmup Paused" at bounding box center [677, 144] width 73 height 11
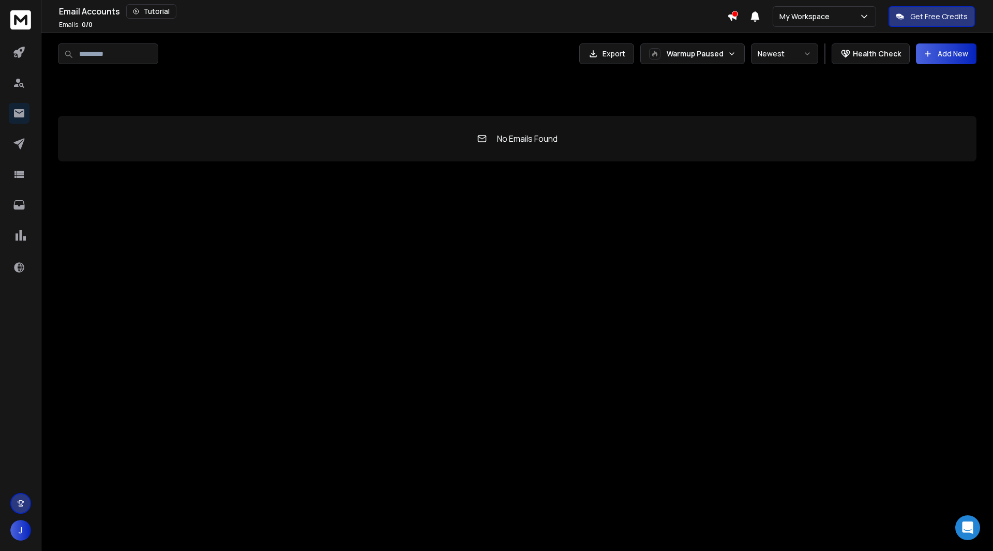
click at [712, 54] on p "Warmup Paused" at bounding box center [694, 54] width 57 height 10
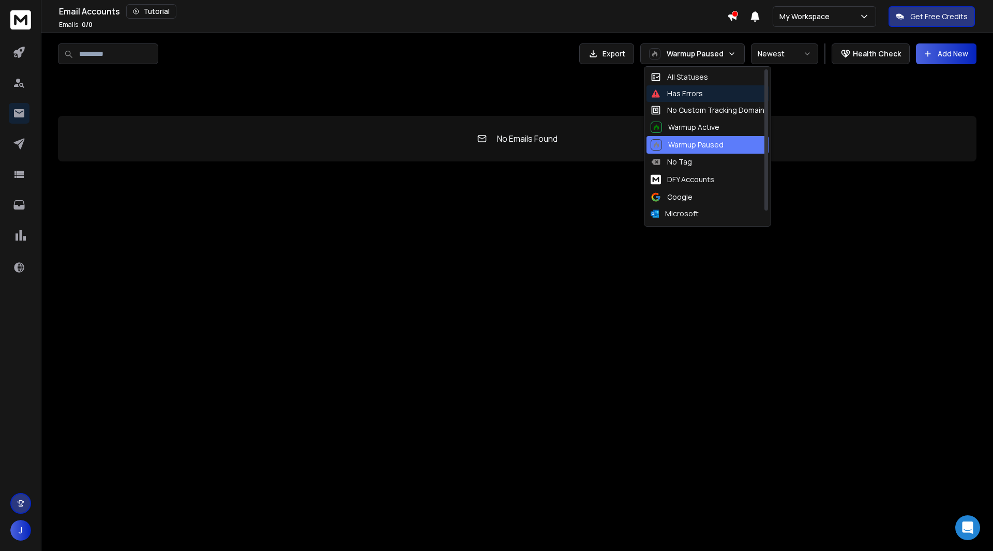
click at [673, 77] on div "All Statuses" at bounding box center [678, 77] width 57 height 10
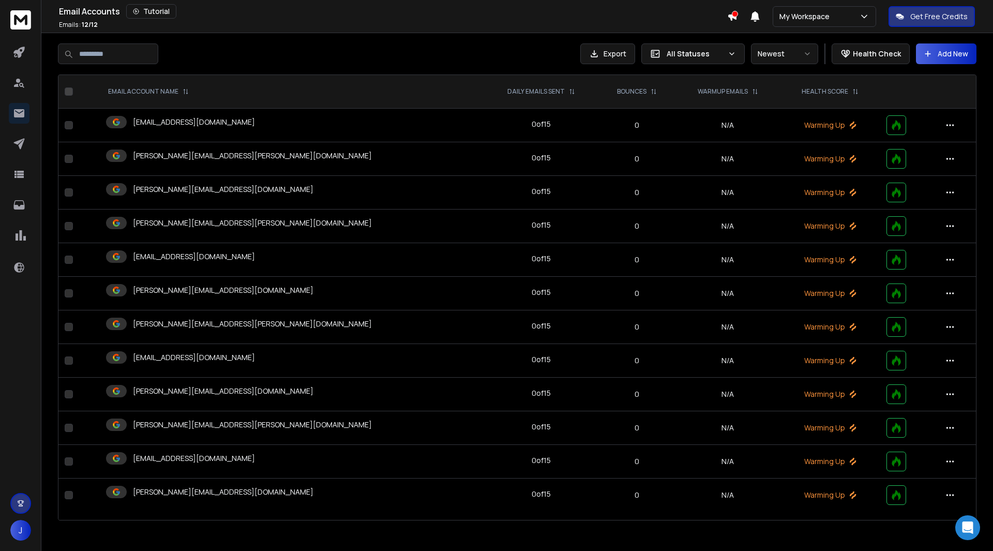
click at [727, 52] on div "All Statuses" at bounding box center [692, 53] width 103 height 21
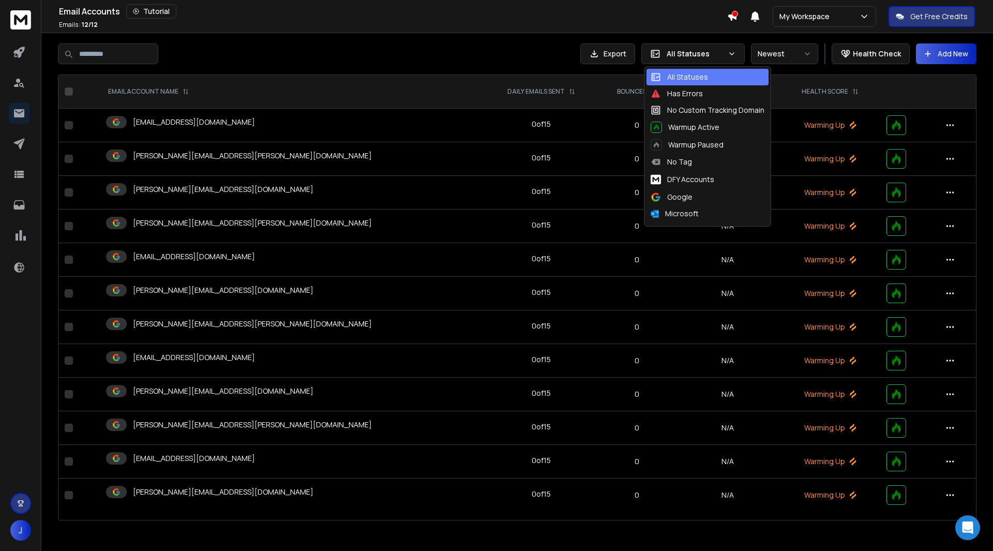
click at [483, 44] on div at bounding box center [316, 53] width 516 height 21
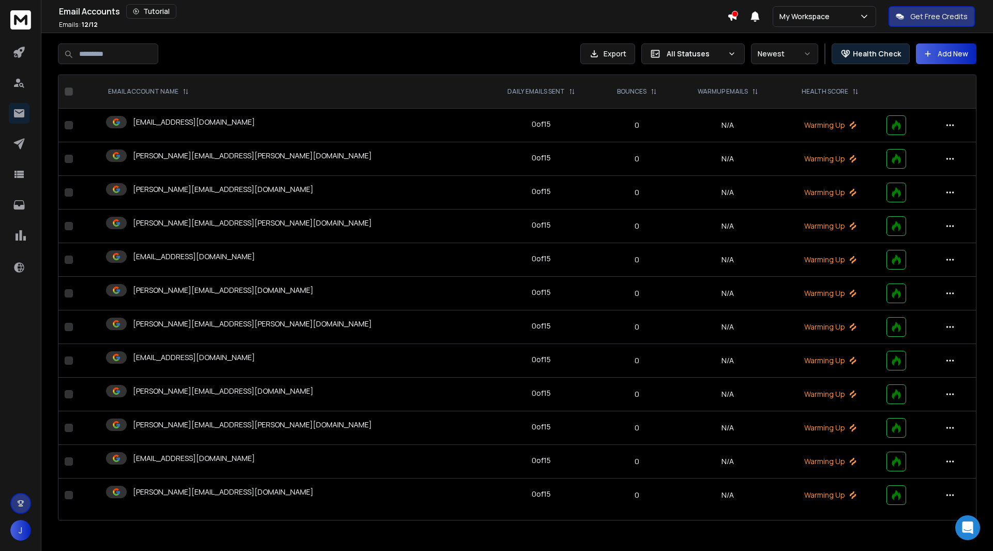
click at [855, 63] on button "Health Check" at bounding box center [870, 53] width 78 height 21
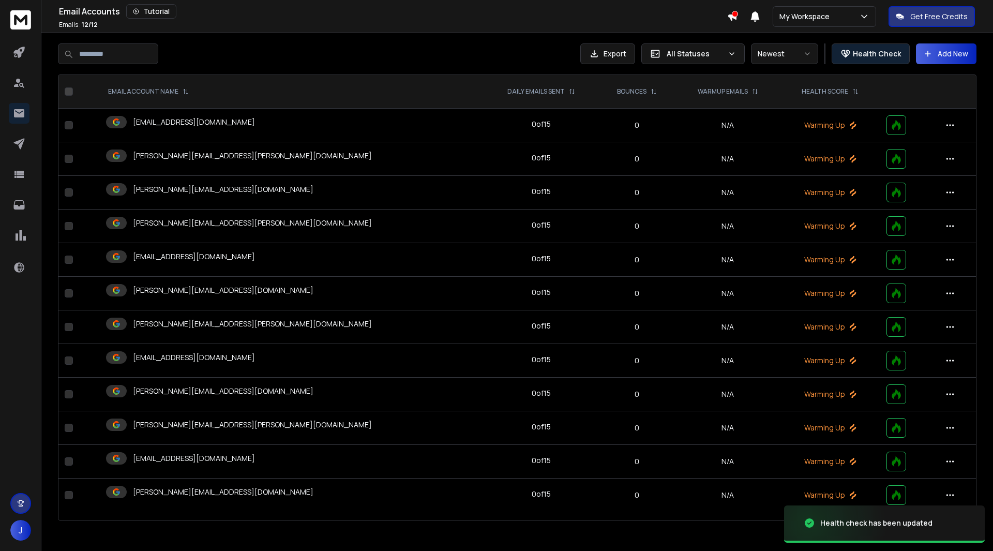
click at [862, 48] on button "Health Check" at bounding box center [870, 53] width 78 height 21
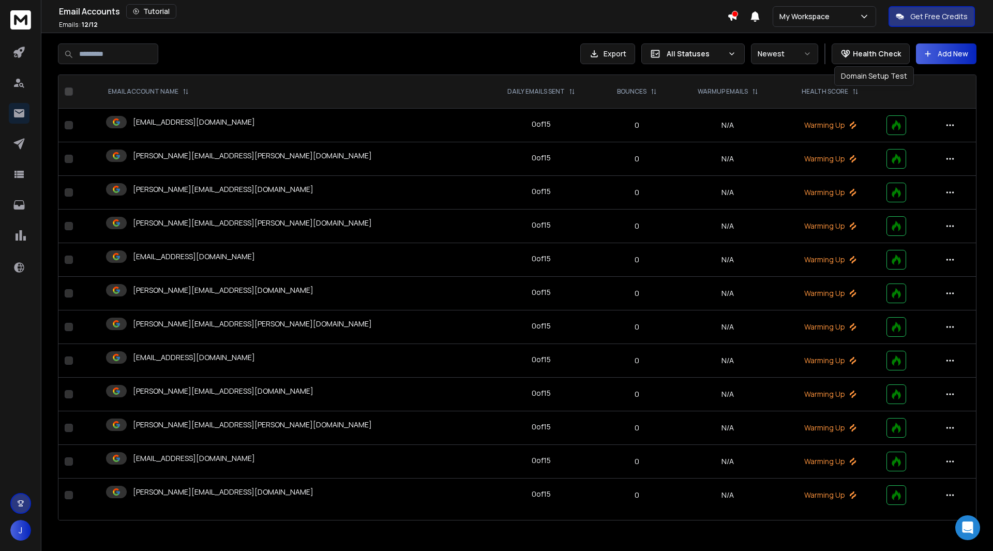
click at [497, 507] on tr "[PERSON_NAME][EMAIL_ADDRESS][DOMAIN_NAME] 0 of 15 0 N/A Warming Up" at bounding box center [516, 495] width 917 height 34
click at [876, 57] on p "Health Check" at bounding box center [876, 54] width 48 height 10
click at [865, 47] on button "Health Check" at bounding box center [870, 53] width 78 height 21
drag, startPoint x: 506, startPoint y: 52, endPoint x: 507, endPoint y: 62, distance: 10.4
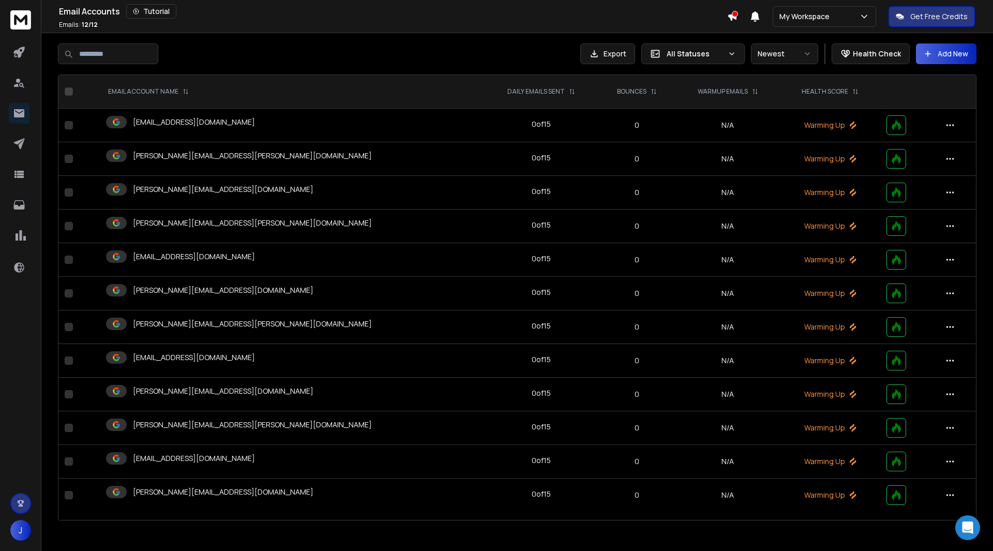
click at [506, 53] on div at bounding box center [316, 53] width 516 height 21
click at [311, 58] on div at bounding box center [316, 53] width 516 height 21
drag, startPoint x: 295, startPoint y: 60, endPoint x: 310, endPoint y: 47, distance: 19.8
click at [310, 47] on div at bounding box center [316, 53] width 516 height 21
click at [304, 46] on div at bounding box center [316, 53] width 516 height 21
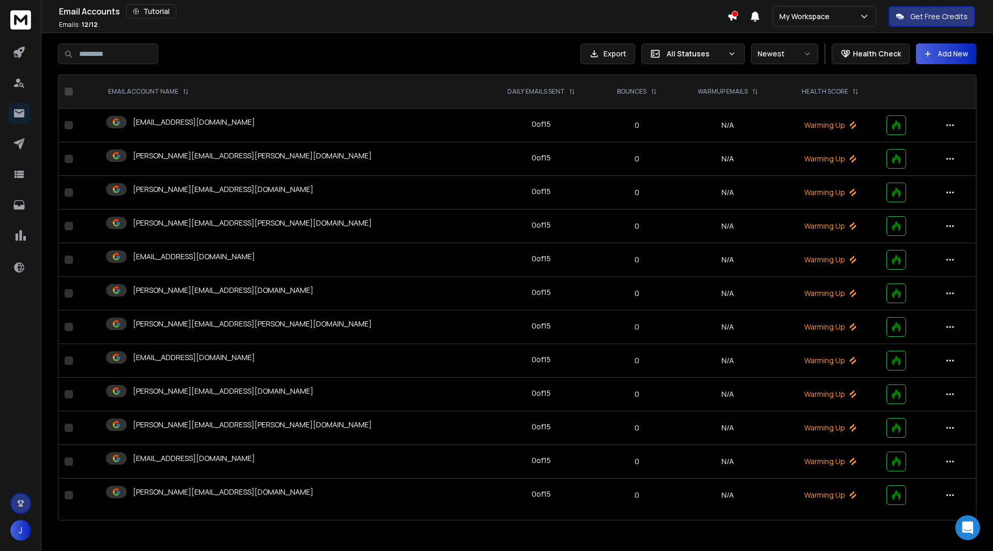
click at [356, 65] on div "Export All Statuses Newest Health Check Add New EMAIL ACCOUNT NAME DAILY EMAILS…" at bounding box center [517, 281] width 918 height 477
